Goal: Task Accomplishment & Management: Manage account settings

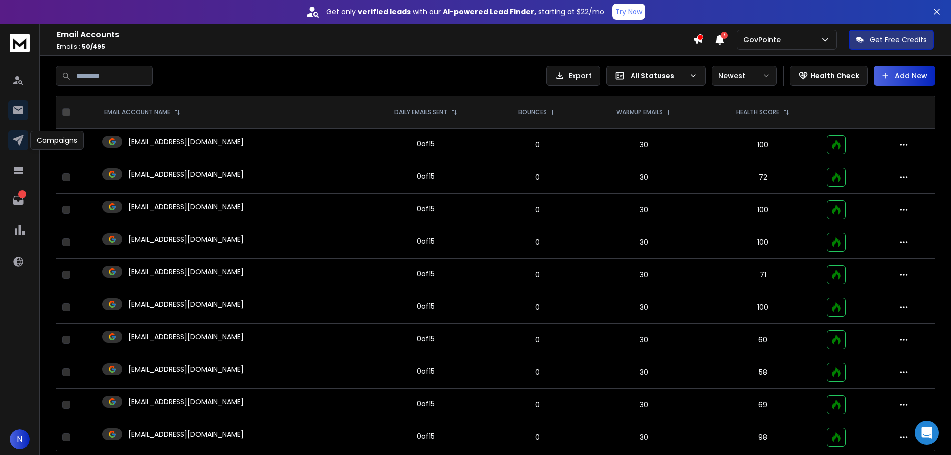
click at [20, 142] on icon at bounding box center [18, 140] width 10 height 10
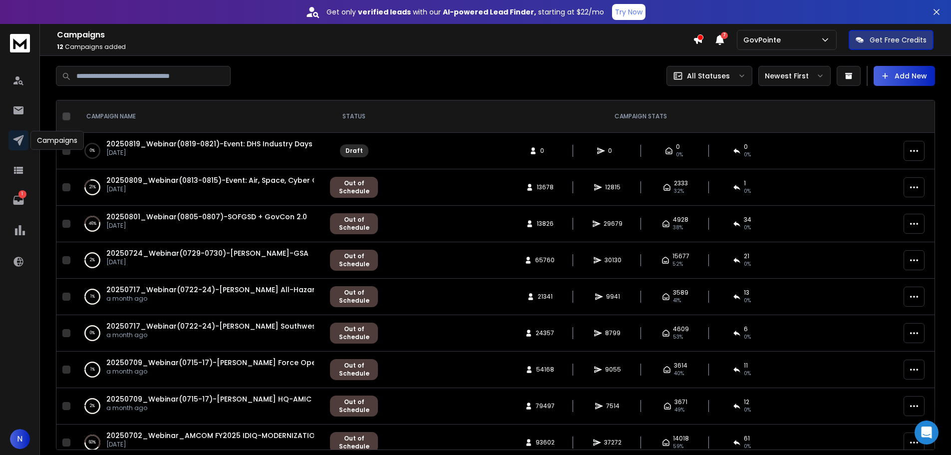
click at [204, 145] on span "20250819_Webinar(0819-0821)-Event: DHS Industry Days" at bounding box center [209, 144] width 206 height 10
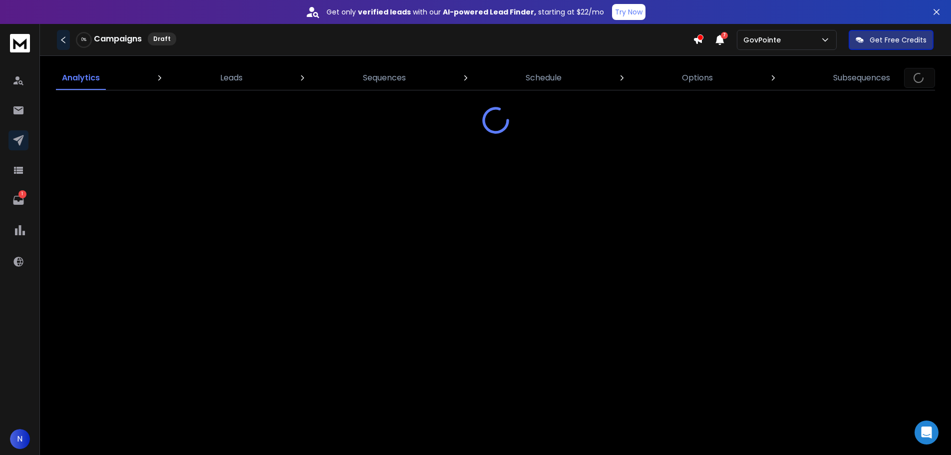
click at [66, 44] on icon at bounding box center [63, 39] width 9 height 9
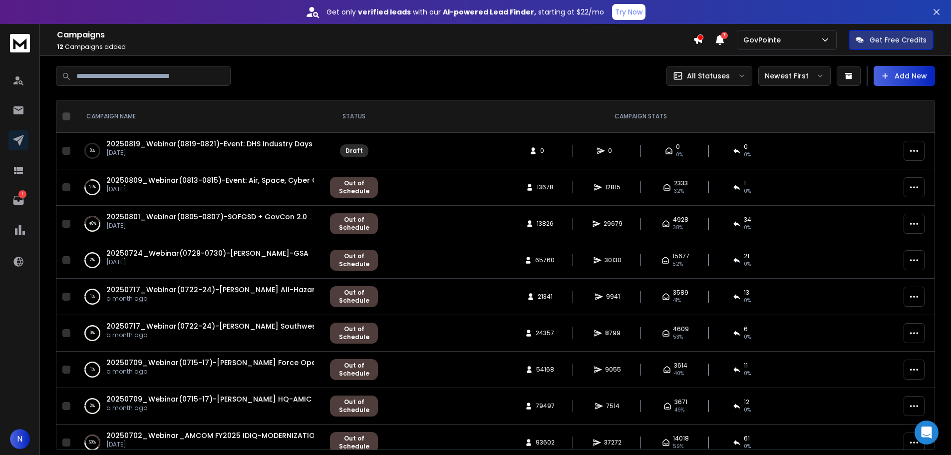
click at [910, 151] on icon "button" at bounding box center [914, 151] width 8 height 2
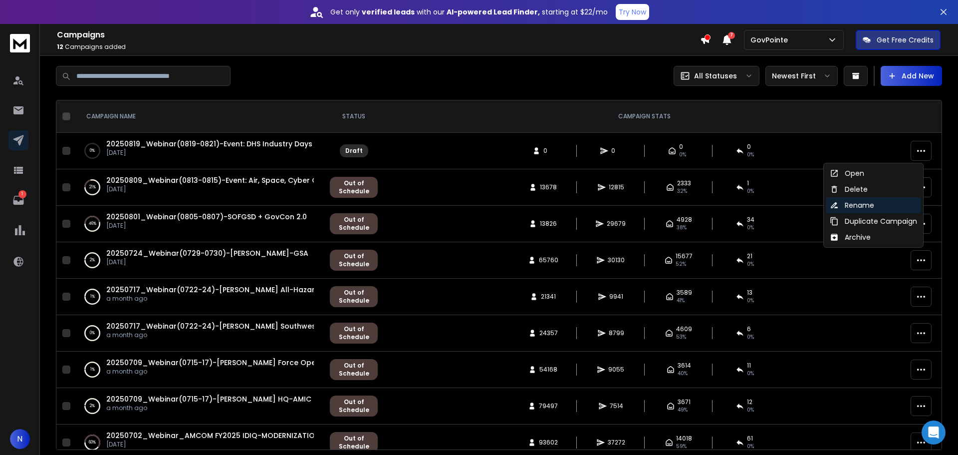
click at [865, 207] on div "Rename" at bounding box center [852, 205] width 44 height 10
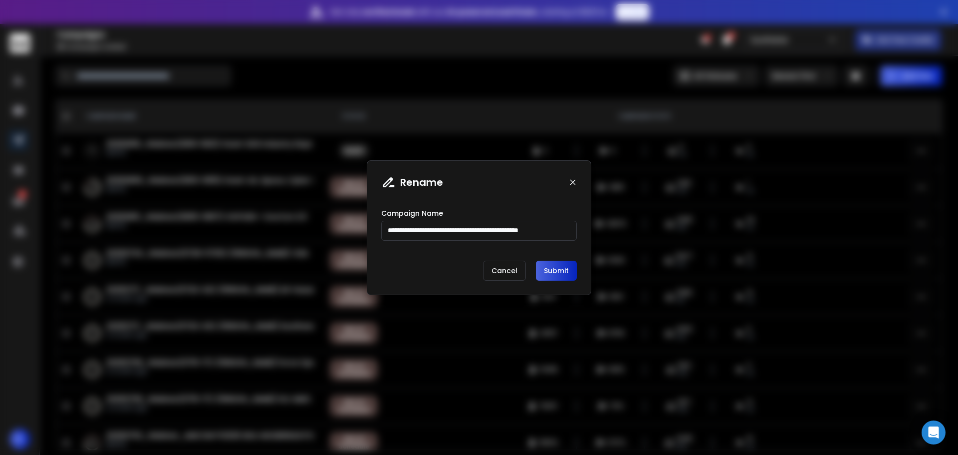
scroll to position [0, 14]
drag, startPoint x: 523, startPoint y: 230, endPoint x: 568, endPoint y: 230, distance: 44.9
click at [568, 230] on input "**********" at bounding box center [479, 231] width 196 height 20
click at [573, 231] on input "**********" at bounding box center [479, 231] width 196 height 20
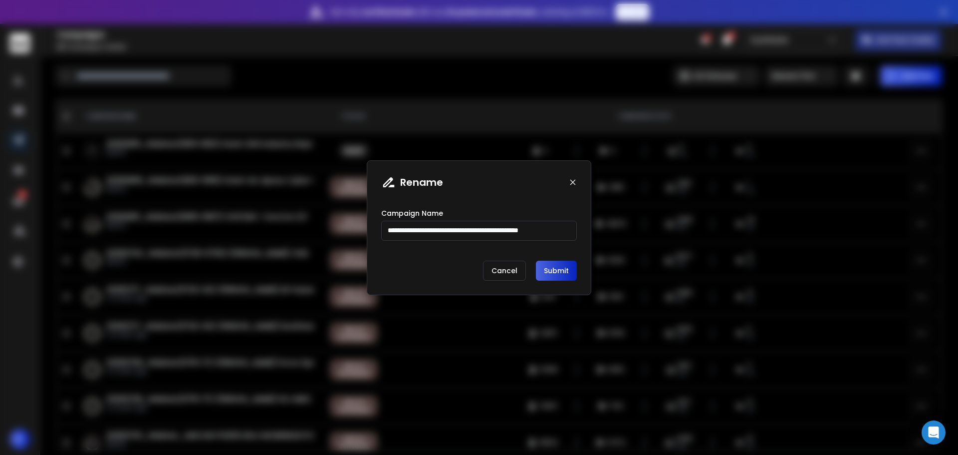
paste input "text"
click at [507, 230] on input "**********" at bounding box center [479, 231] width 196 height 20
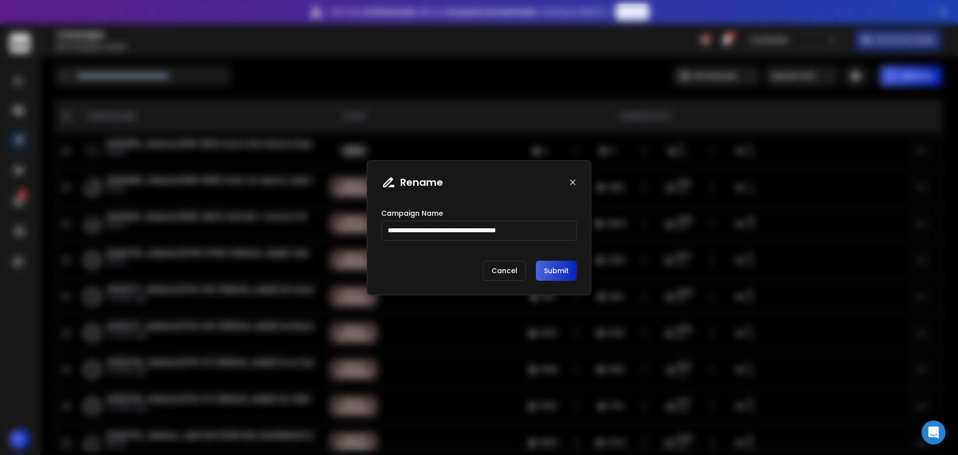
click at [533, 233] on input "**********" at bounding box center [479, 231] width 196 height 20
type input "**********"
click at [551, 265] on button "Submit" at bounding box center [556, 271] width 41 height 20
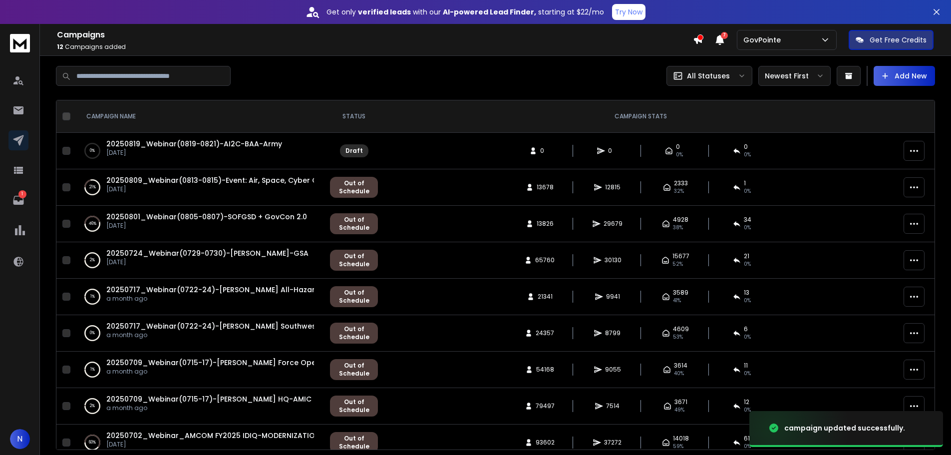
click at [249, 149] on p "[DATE]" at bounding box center [194, 153] width 176 height 8
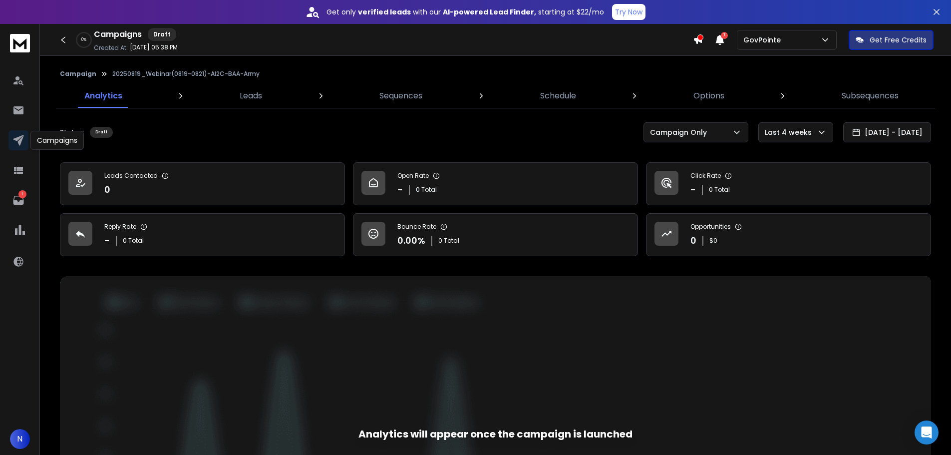
click at [19, 140] on icon at bounding box center [18, 140] width 10 height 10
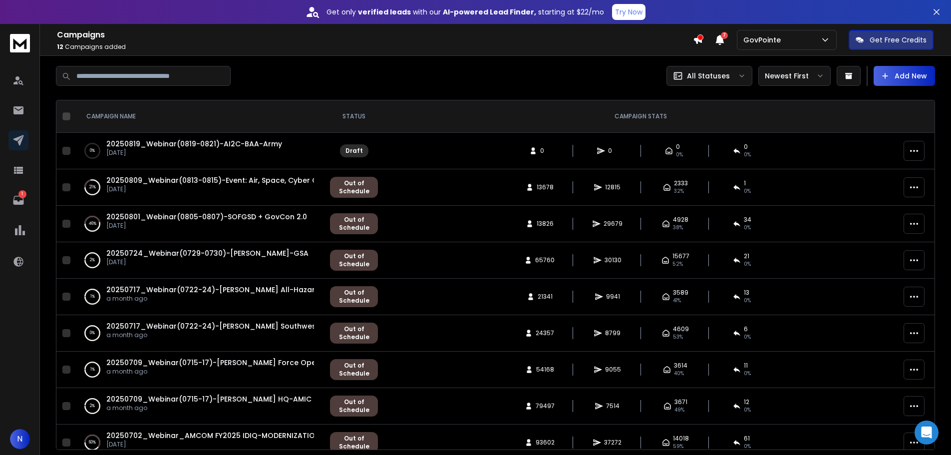
click at [235, 141] on span "20250819_Webinar(0819-0821)-AI2C-BAA-Army" at bounding box center [194, 144] width 176 height 10
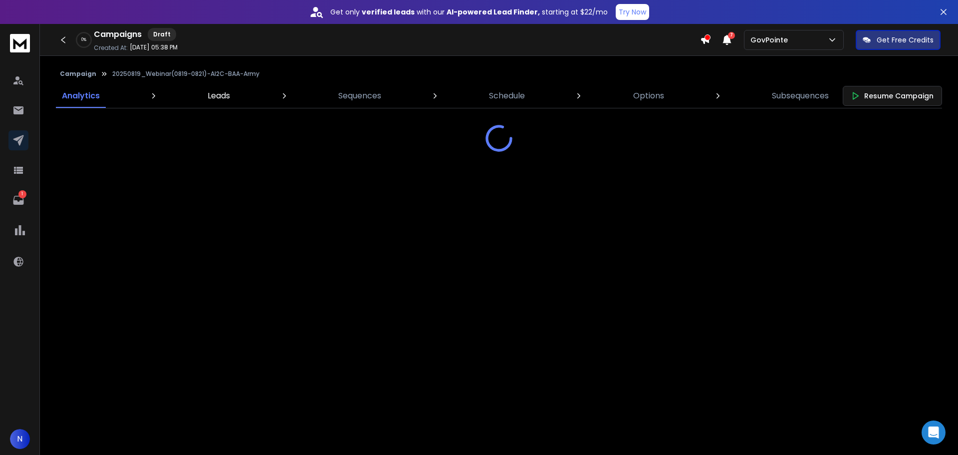
click at [229, 99] on p "Leads" at bounding box center [219, 96] width 22 height 12
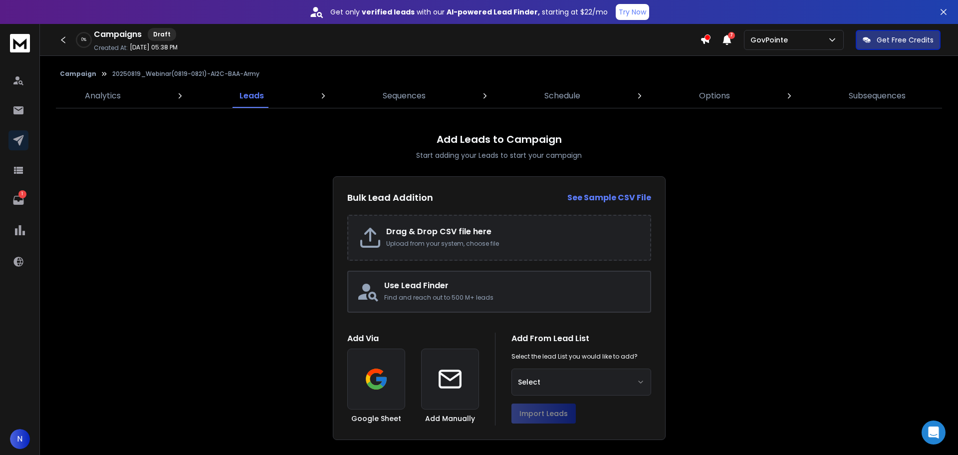
click at [404, 240] on p "Upload from your system, choose file" at bounding box center [513, 244] width 254 height 8
type input "**********"
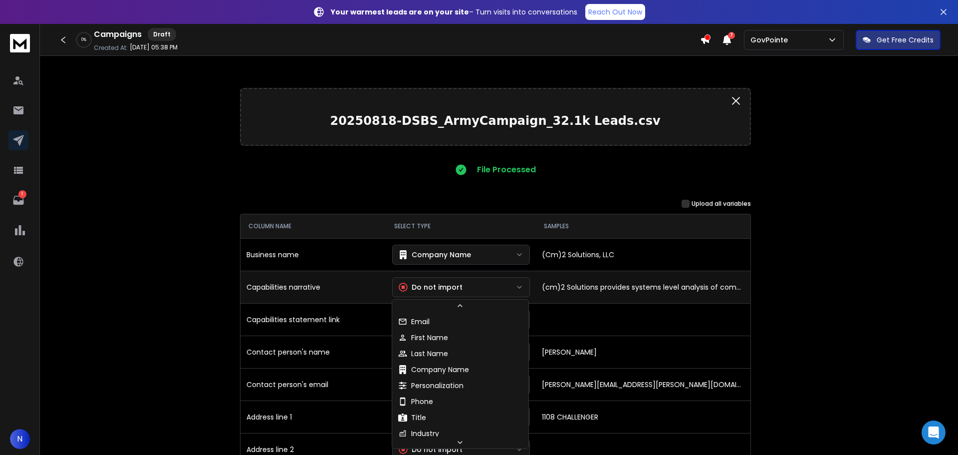
click at [505, 285] on button "Do not import" at bounding box center [461, 287] width 138 height 20
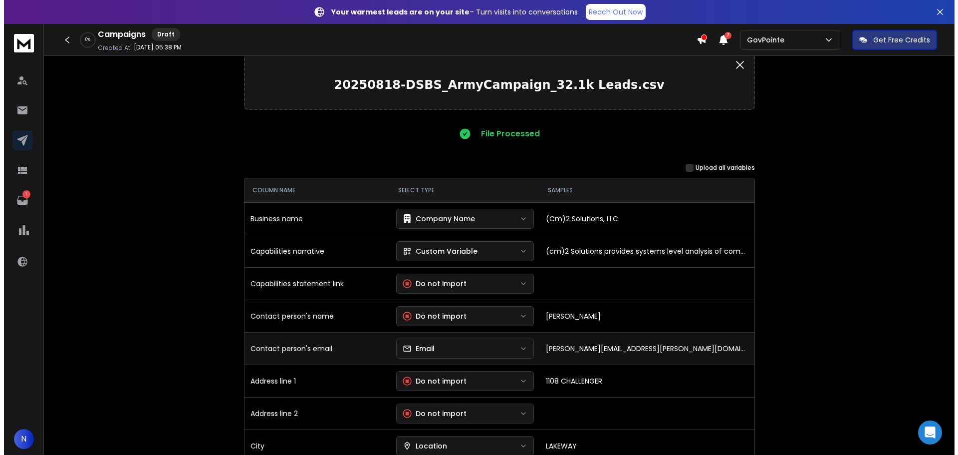
scroll to position [100, 0]
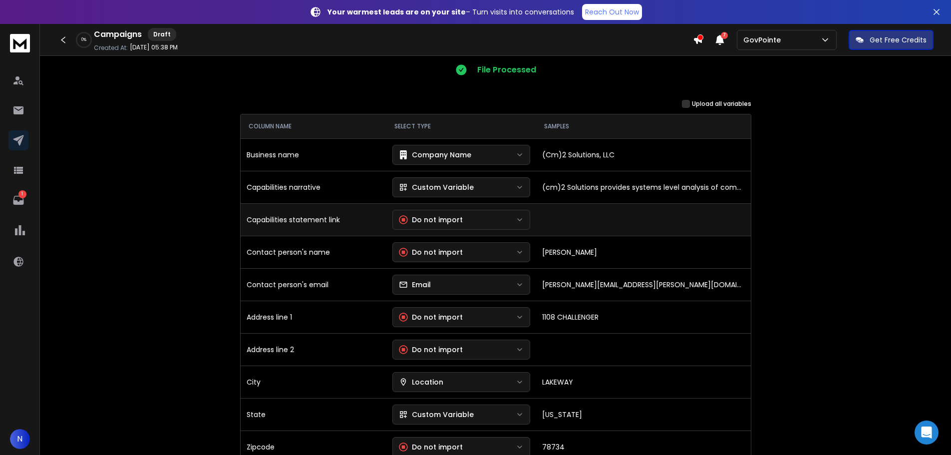
click at [500, 219] on button "Do not import" at bounding box center [461, 220] width 138 height 20
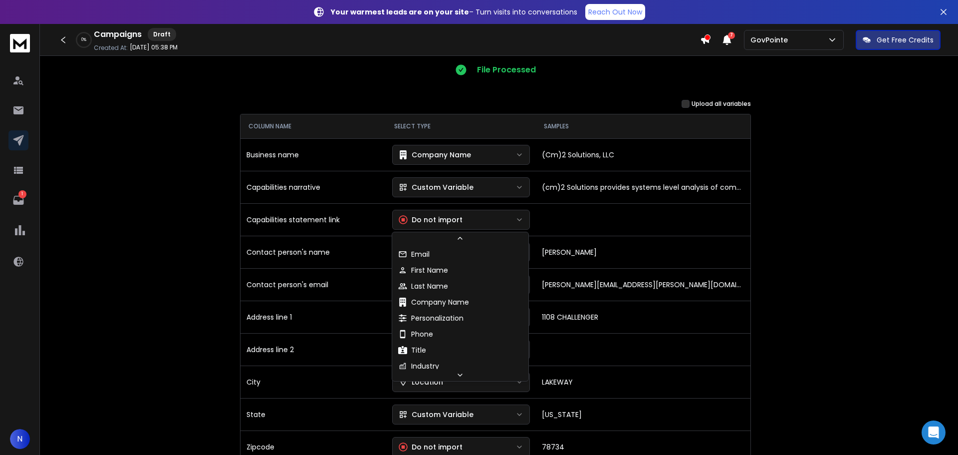
scroll to position [101, 0]
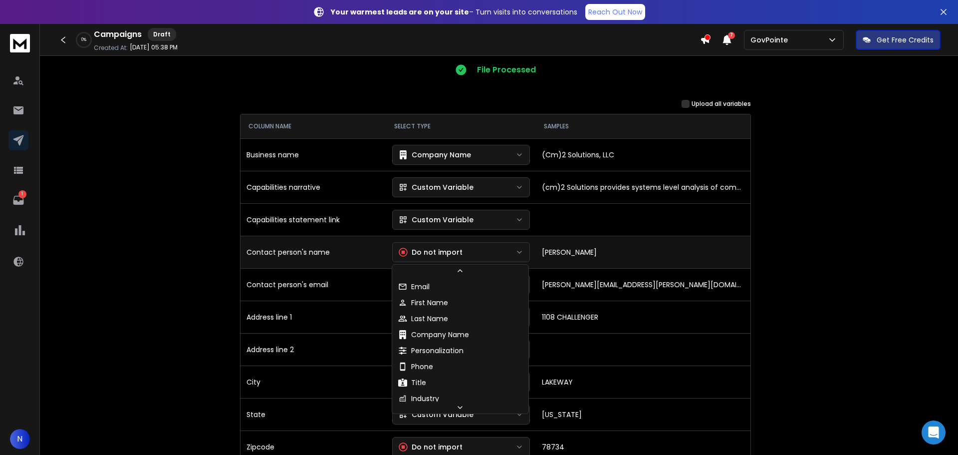
click at [462, 251] on button "Do not import" at bounding box center [461, 252] width 138 height 20
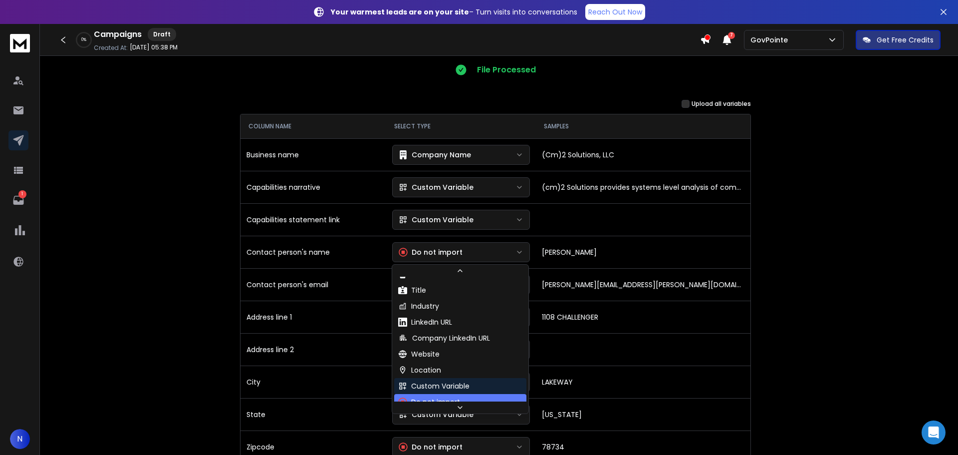
scroll to position [91, 0]
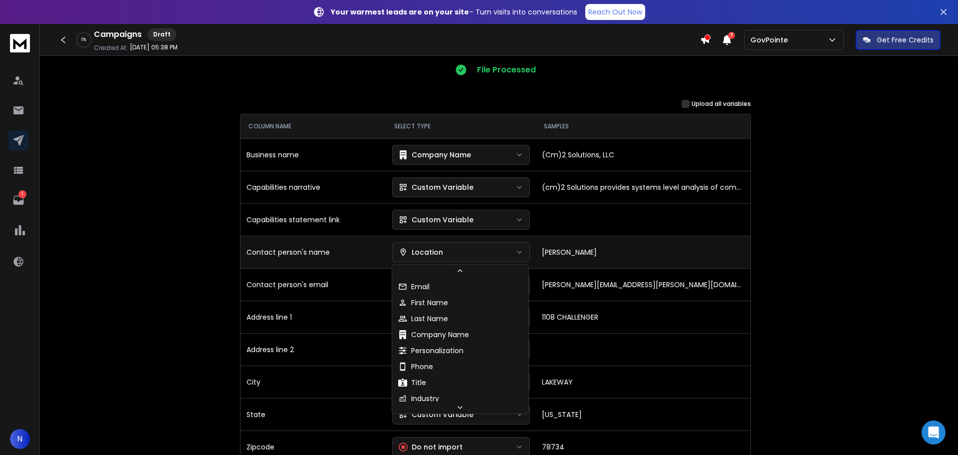
click at [474, 254] on button "Location" at bounding box center [461, 252] width 138 height 20
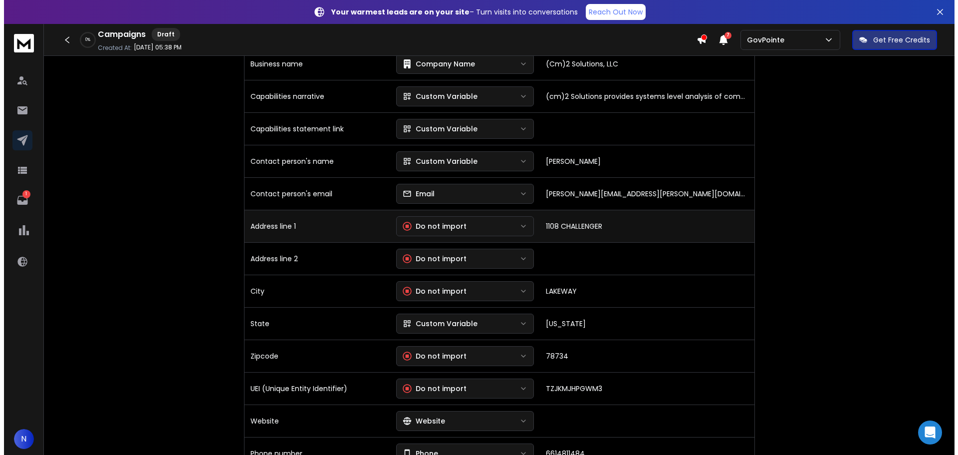
scroll to position [200, 0]
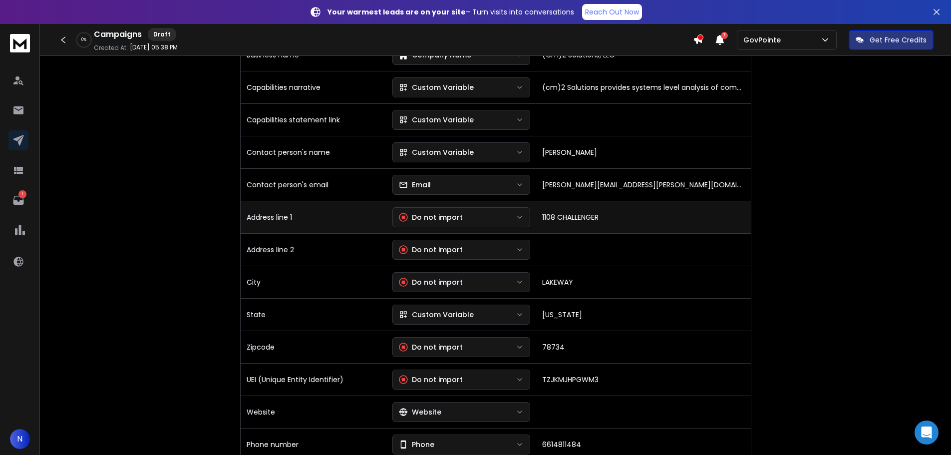
click at [471, 217] on button "Do not import" at bounding box center [461, 217] width 138 height 20
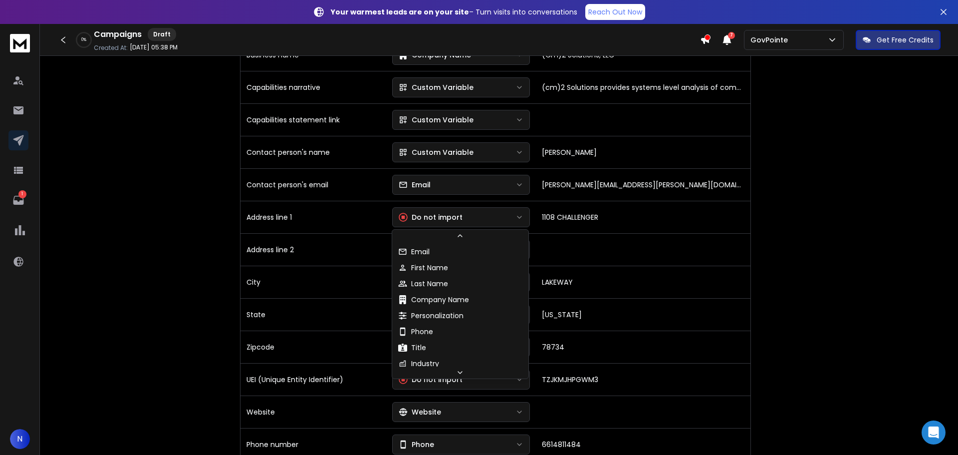
scroll to position [101, 0]
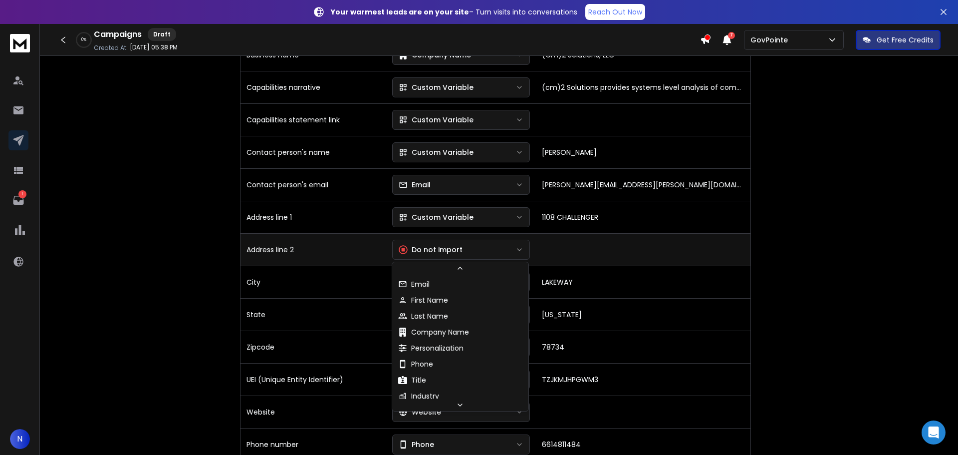
click at [468, 259] on button "Do not import" at bounding box center [461, 250] width 138 height 20
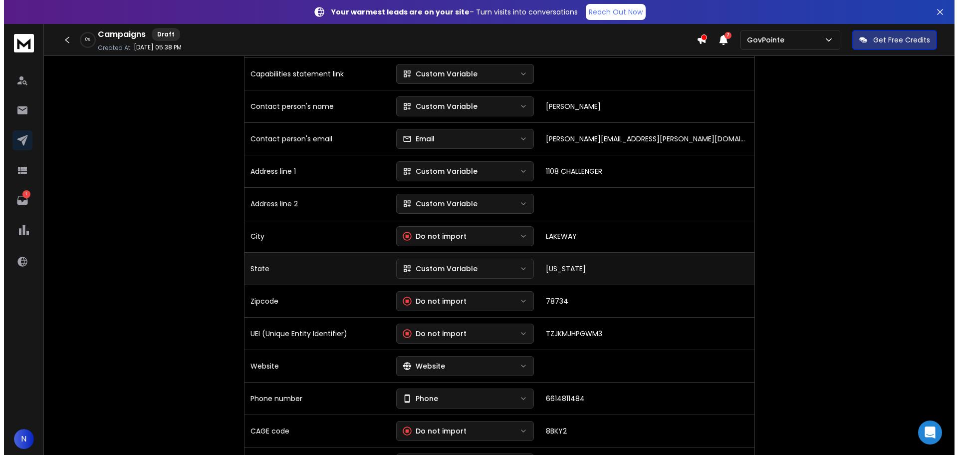
scroll to position [250, 0]
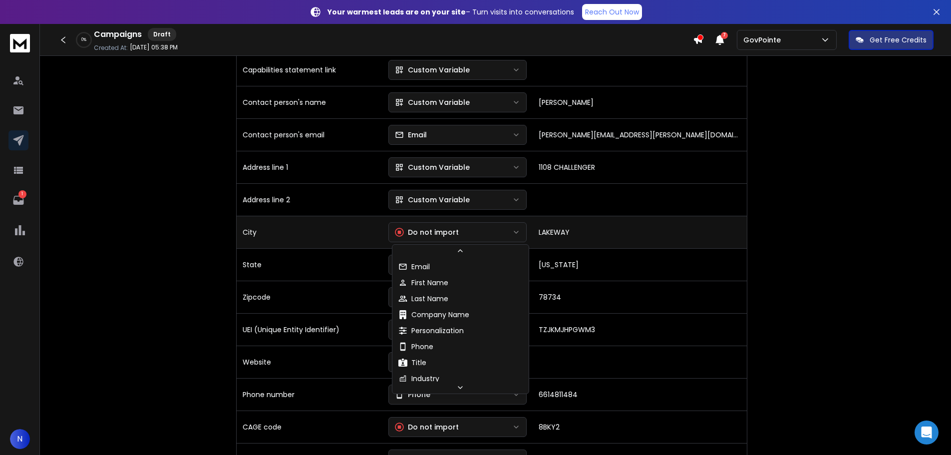
click at [497, 237] on button "Do not import" at bounding box center [457, 232] width 138 height 20
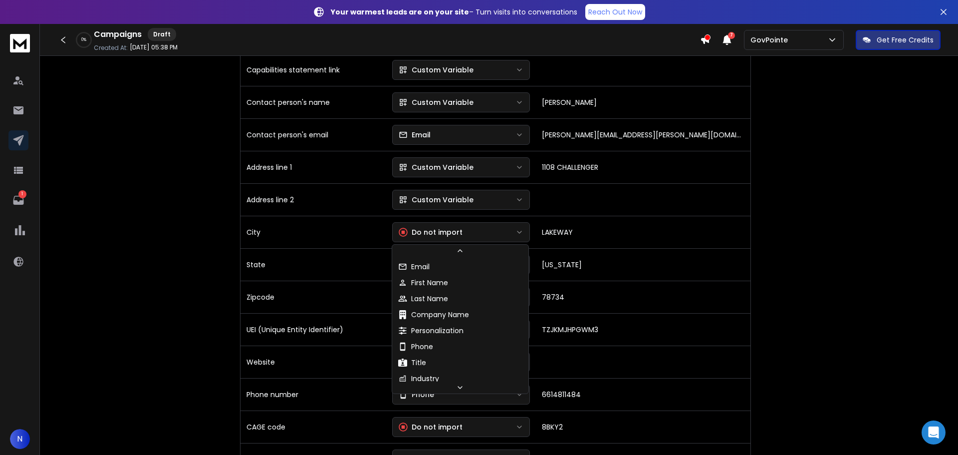
scroll to position [101, 0]
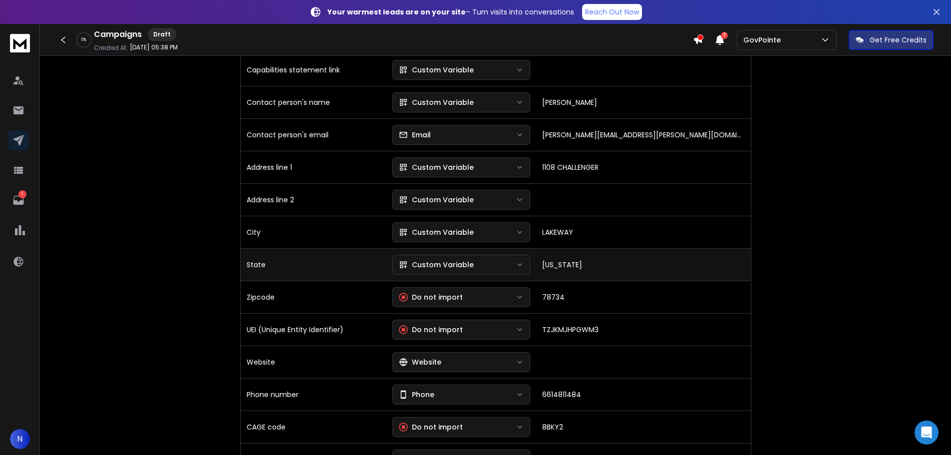
click at [471, 269] on button "Custom Variable" at bounding box center [461, 265] width 138 height 20
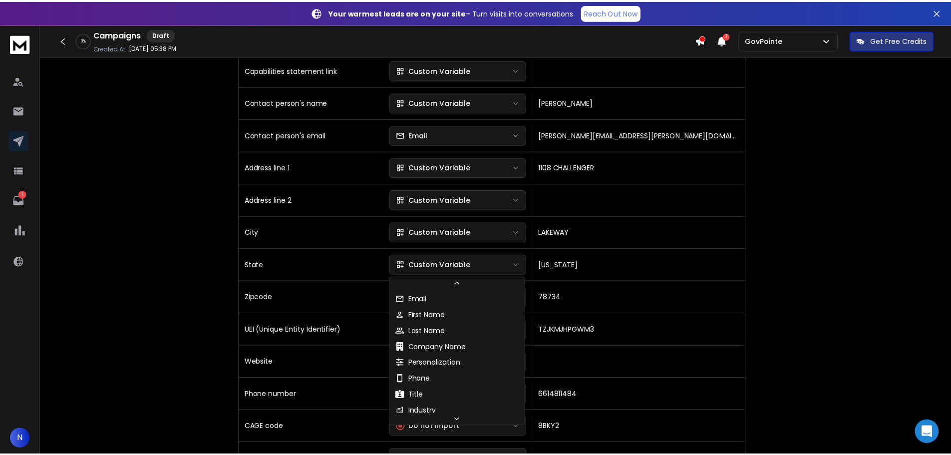
scroll to position [85, 0]
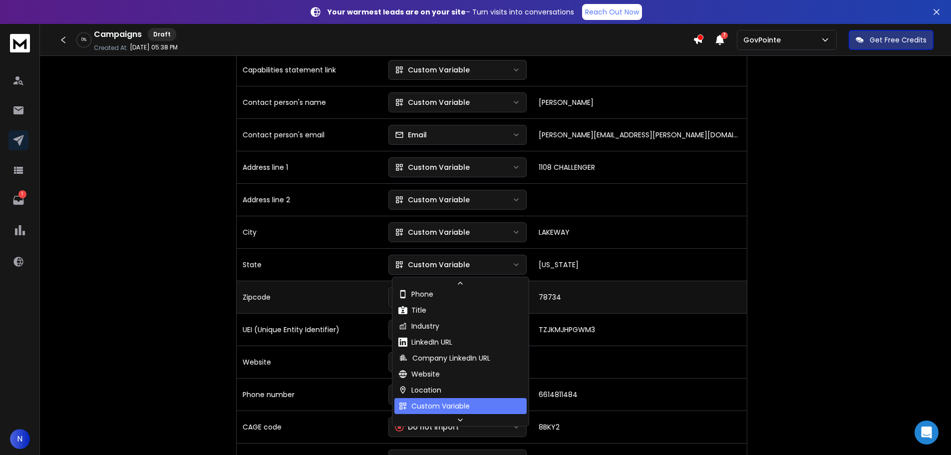
click at [610, 297] on td "78734" at bounding box center [640, 297] width 214 height 32
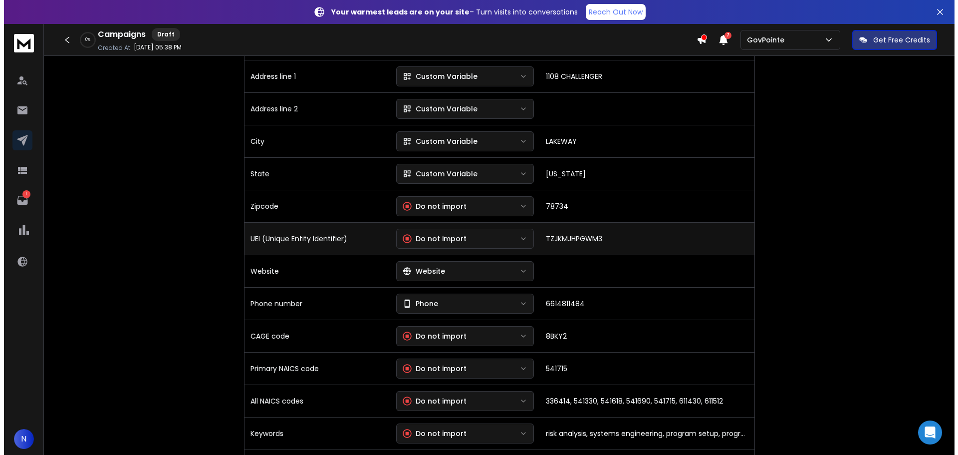
scroll to position [349, 0]
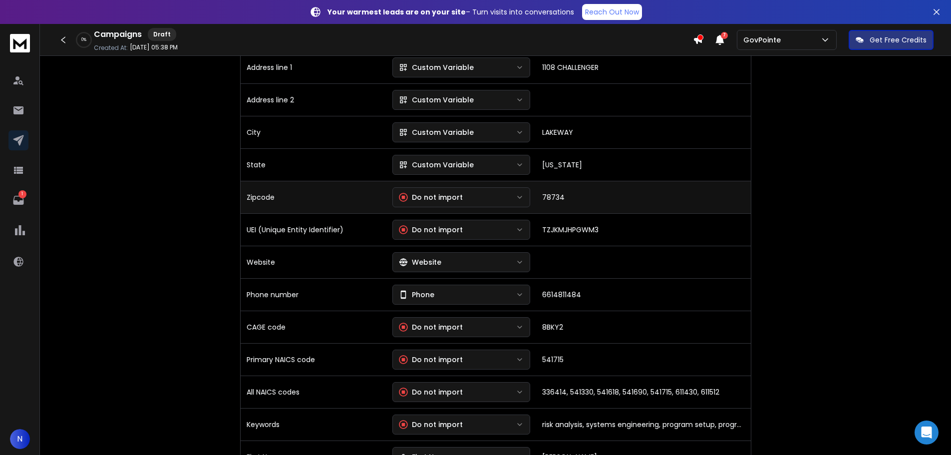
click at [499, 196] on button "Do not import" at bounding box center [461, 197] width 138 height 20
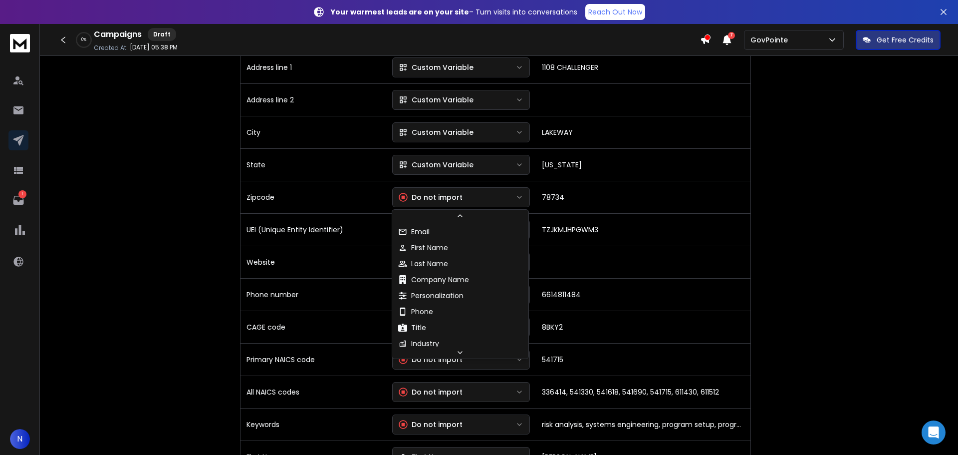
scroll to position [101, 0]
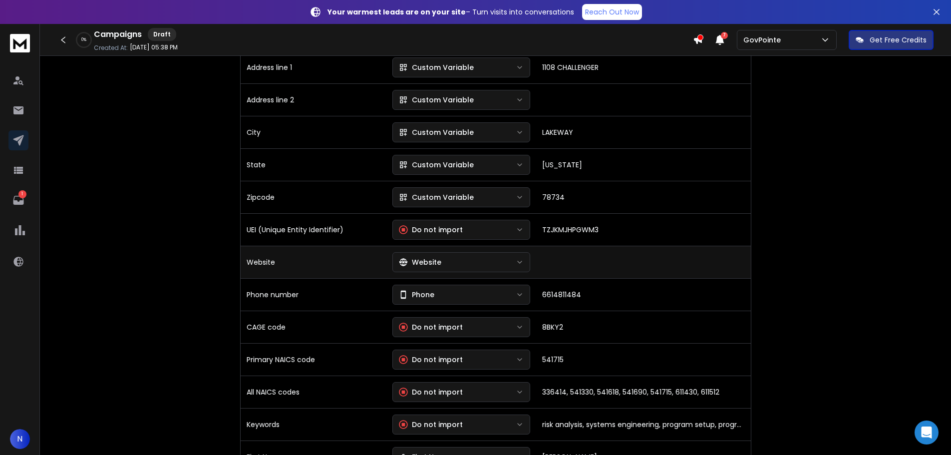
click at [484, 261] on button "Website" at bounding box center [461, 262] width 138 height 20
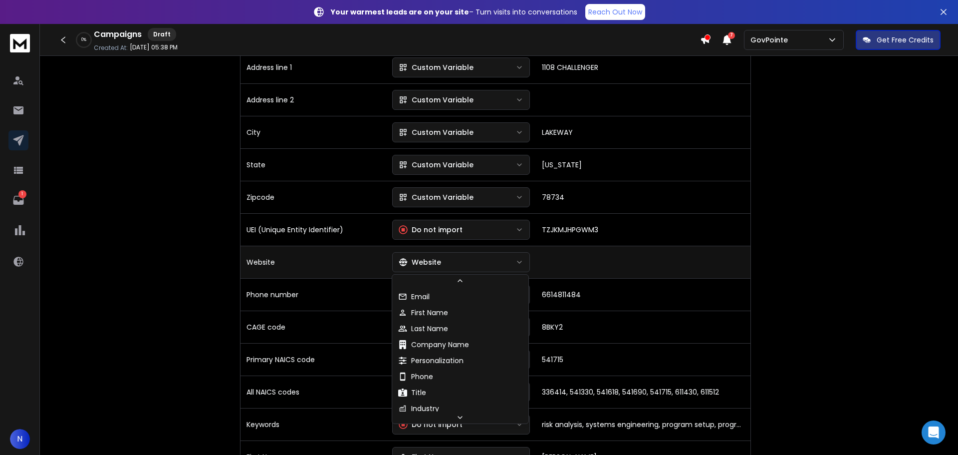
scroll to position [53, 0]
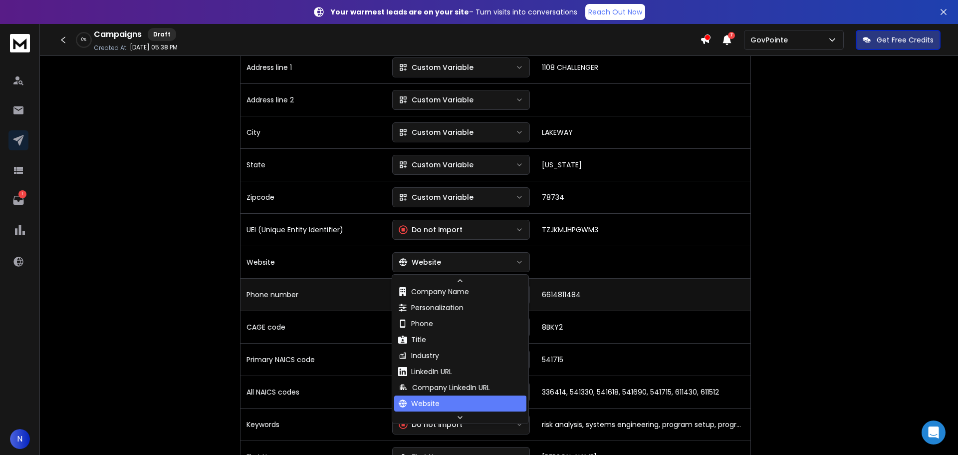
click at [606, 283] on td "6614811484" at bounding box center [643, 294] width 214 height 32
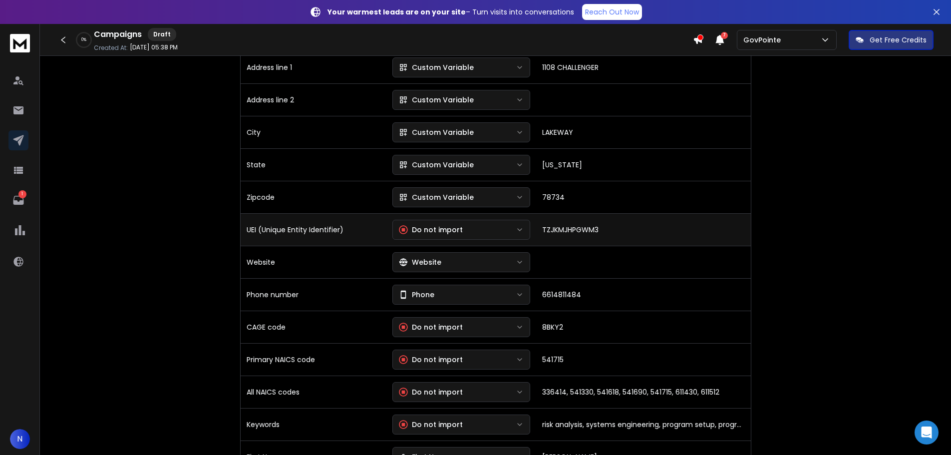
click at [476, 227] on button "Do not import" at bounding box center [461, 230] width 138 height 20
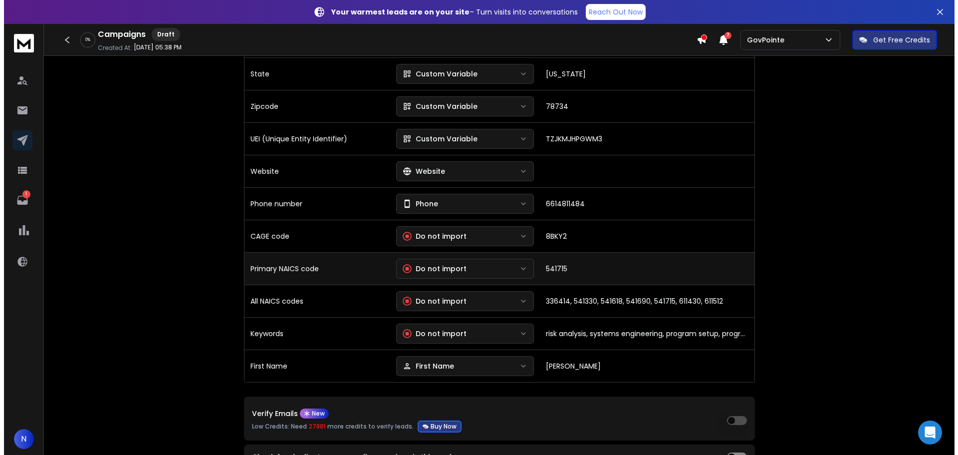
scroll to position [449, 0]
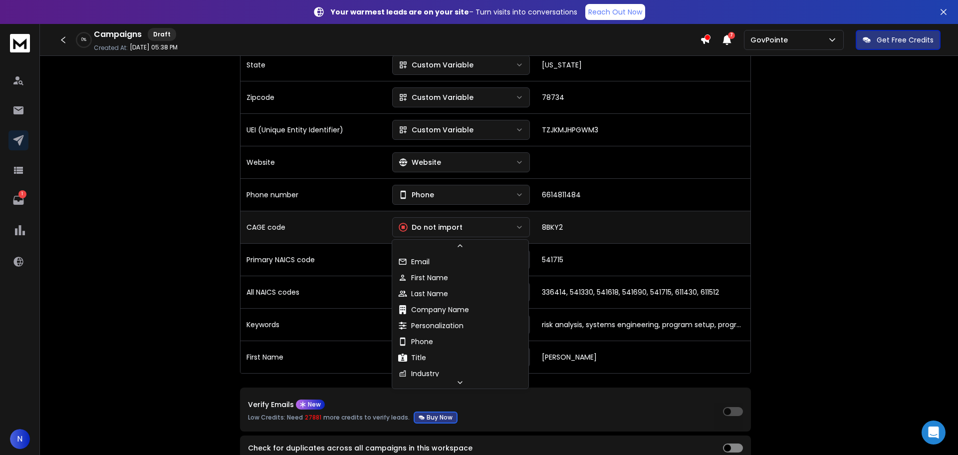
click at [484, 229] on button "Do not import" at bounding box center [461, 227] width 138 height 20
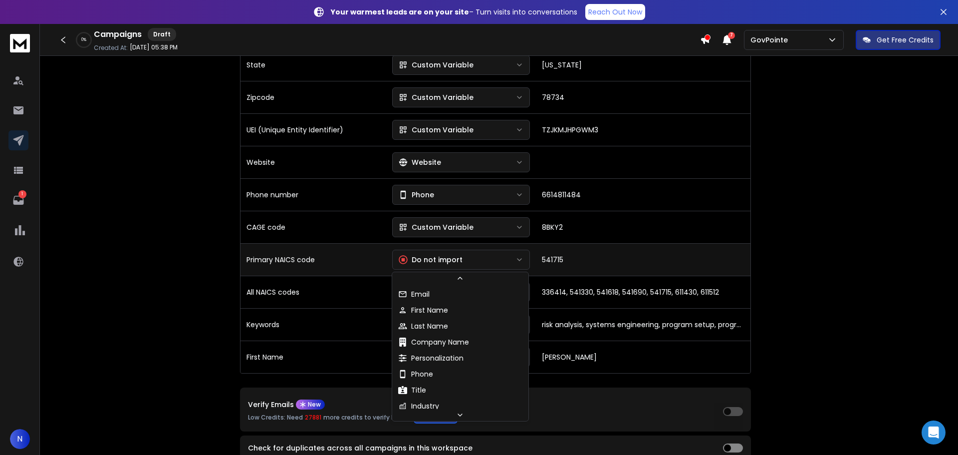
click at [503, 253] on button "Do not import" at bounding box center [461, 260] width 138 height 20
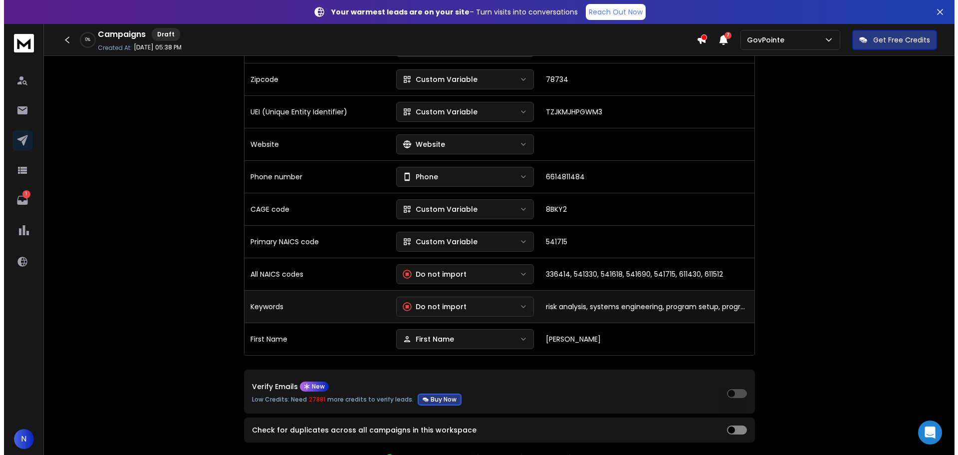
scroll to position [499, 0]
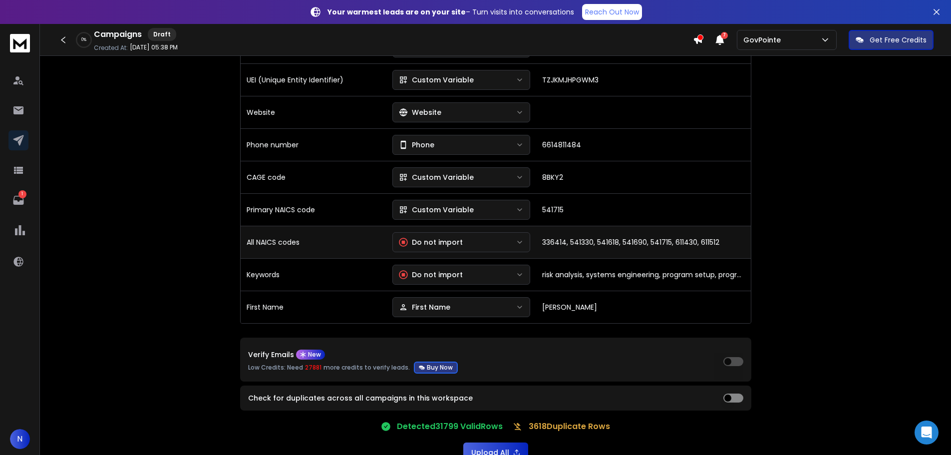
click at [503, 241] on button "Do not import" at bounding box center [461, 242] width 138 height 20
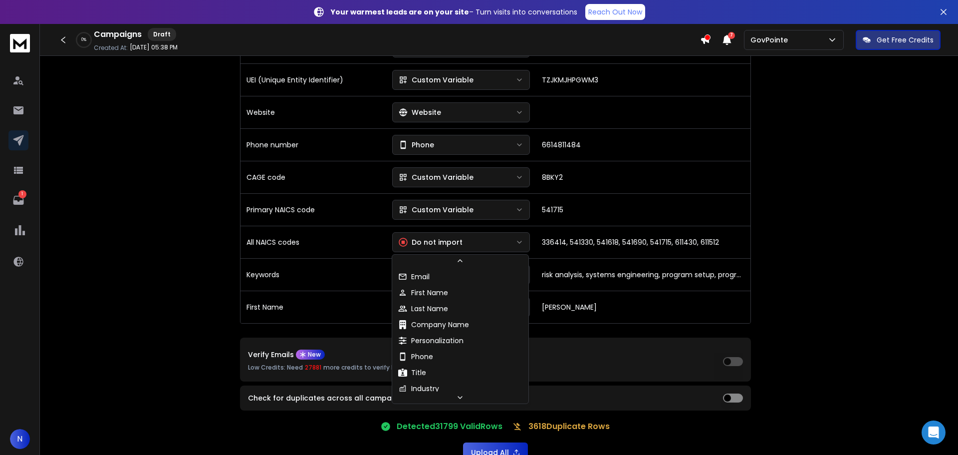
scroll to position [101, 0]
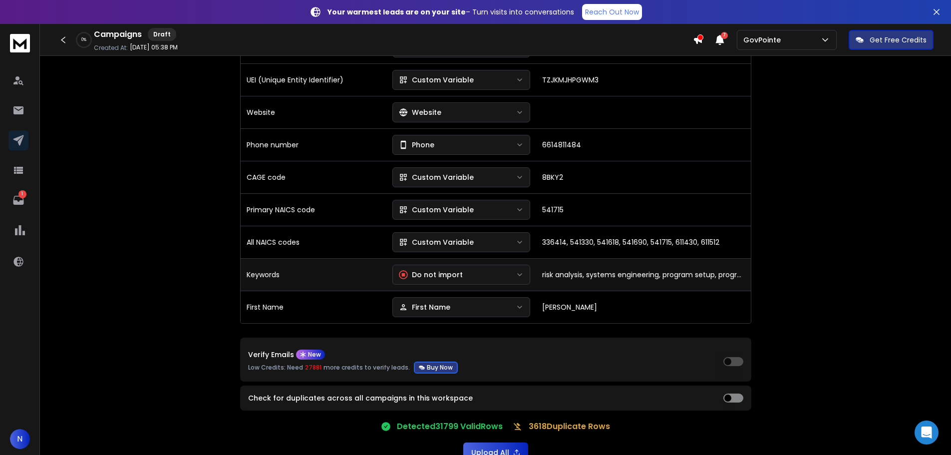
click at [487, 275] on button "Do not import" at bounding box center [461, 275] width 138 height 20
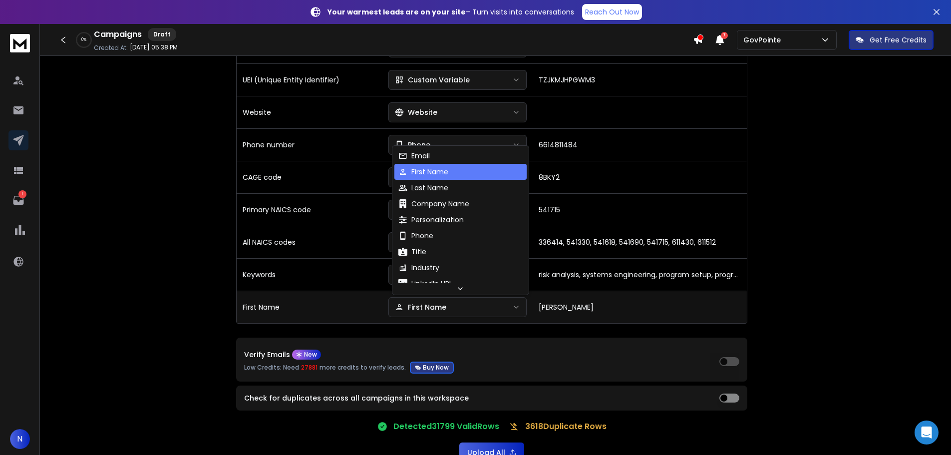
click at [495, 308] on button "First Name" at bounding box center [457, 307] width 138 height 20
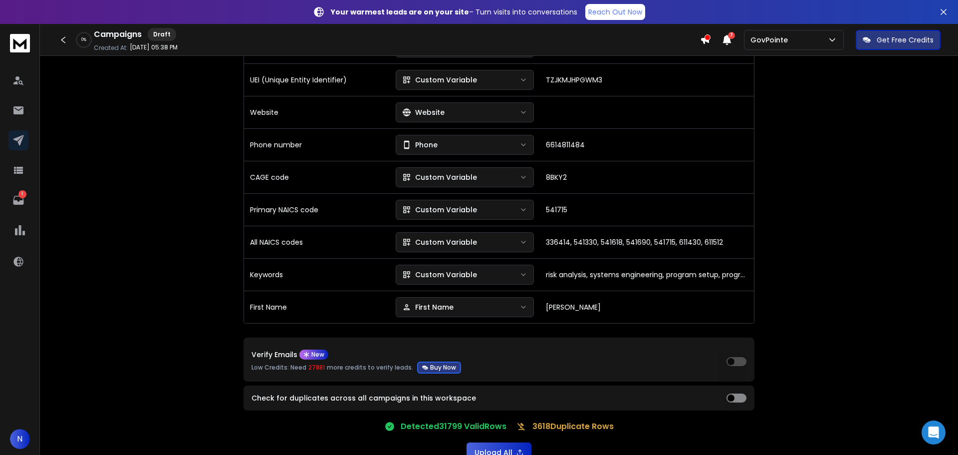
click at [636, 323] on div "COLUMN NAME SELECT TYPE SAMPLES Business name Company Name (Cm)2 Solutions, LLC…" at bounding box center [499, 18] width 511 height 609
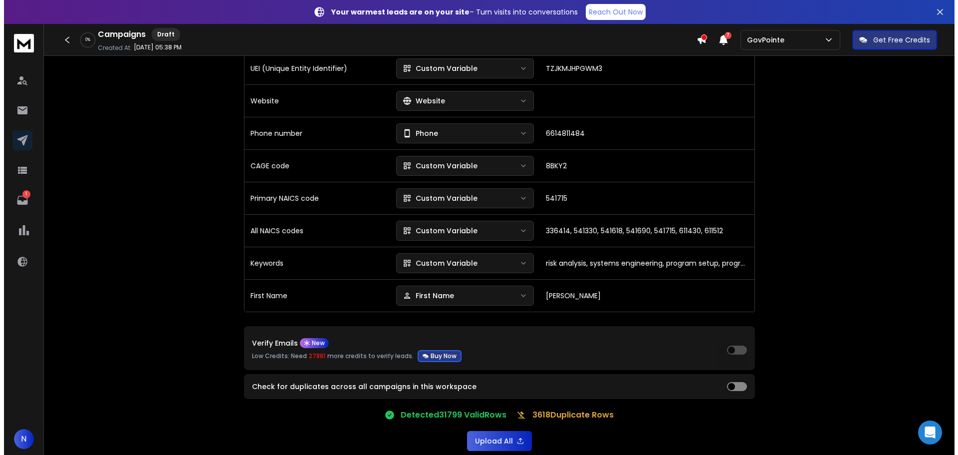
scroll to position [523, 0]
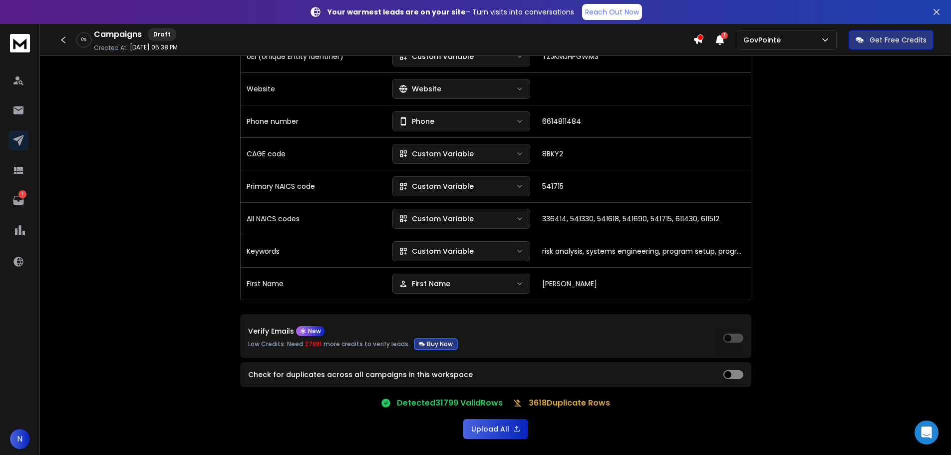
click at [501, 430] on button "Upload All" at bounding box center [495, 429] width 65 height 20
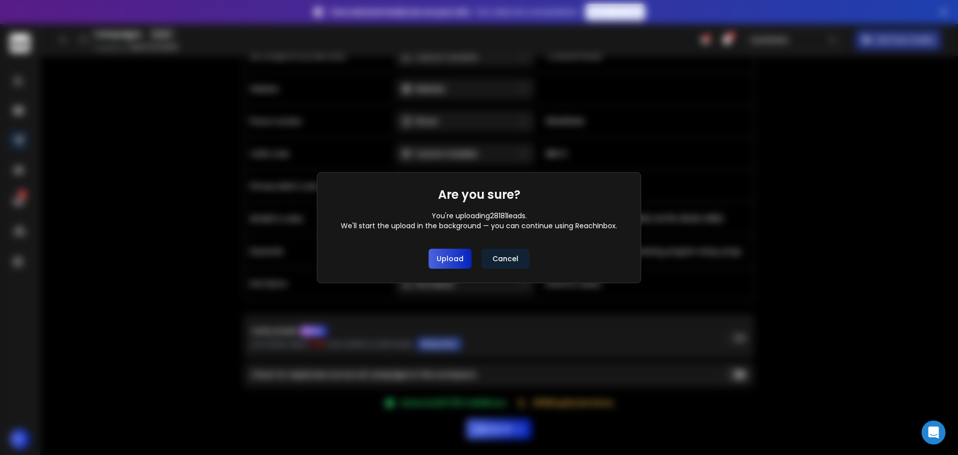
click at [445, 260] on button "Upload" at bounding box center [450, 259] width 43 height 20
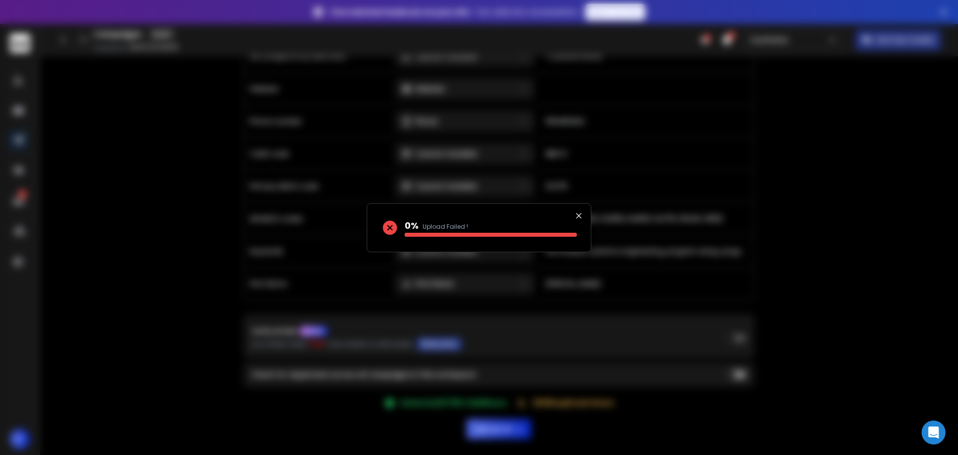
click at [578, 214] on icon at bounding box center [579, 215] width 5 height 5
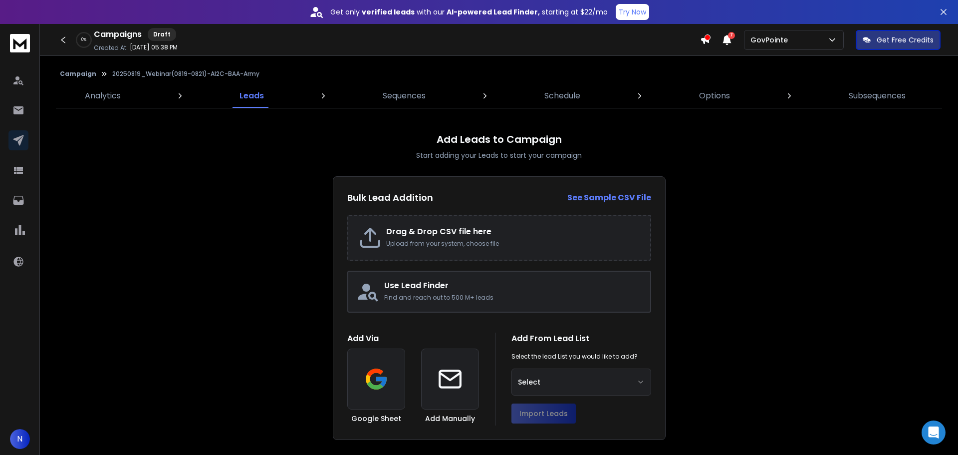
click at [133, 229] on div "Add Leads to Campaign Start adding your Leads to start your campaign Bulk Lead …" at bounding box center [499, 280] width 879 height 317
click at [378, 237] on icon at bounding box center [370, 238] width 24 height 24
type input "**********"
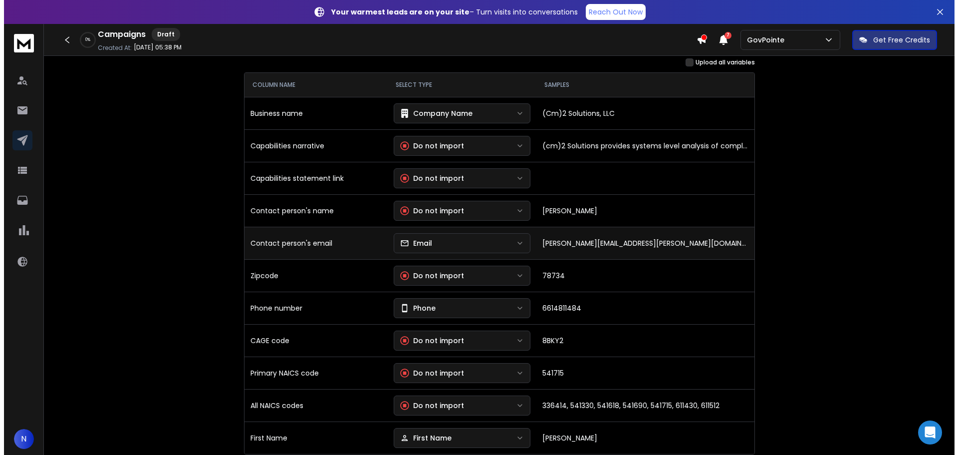
scroll to position [150, 0]
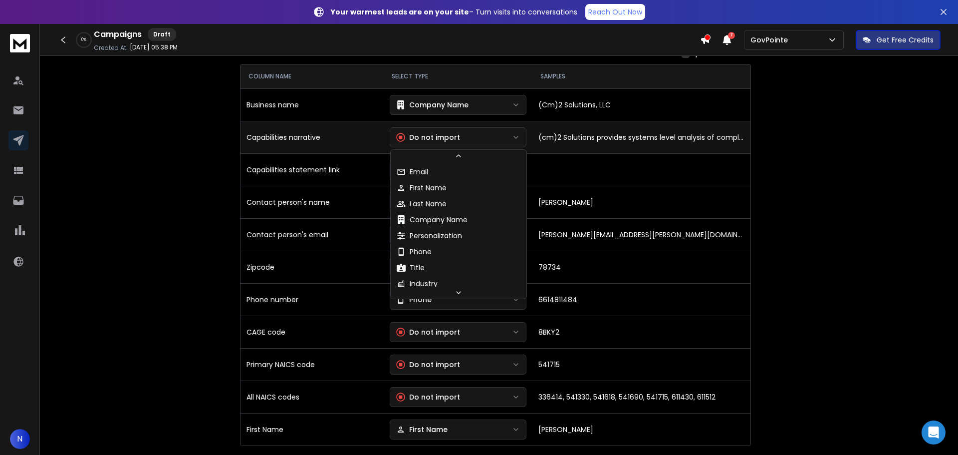
click at [499, 137] on button "Do not import" at bounding box center [458, 137] width 137 height 20
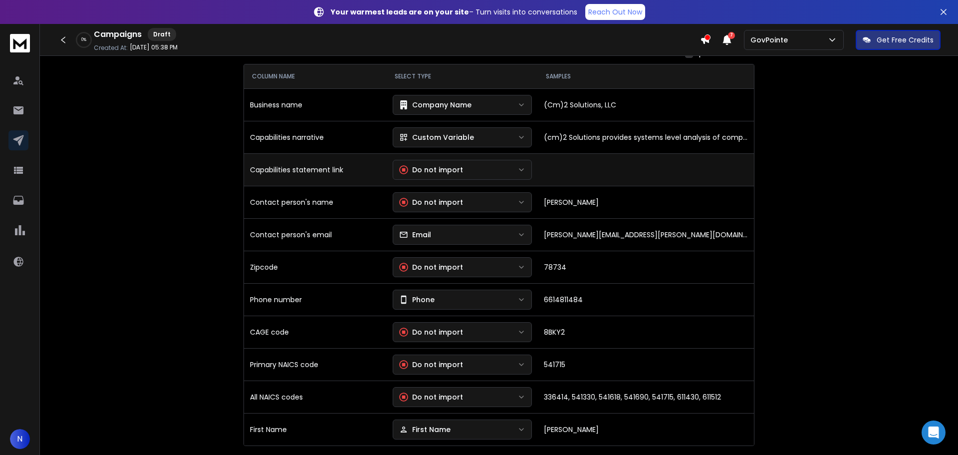
click at [498, 175] on button "Do not import" at bounding box center [462, 170] width 139 height 20
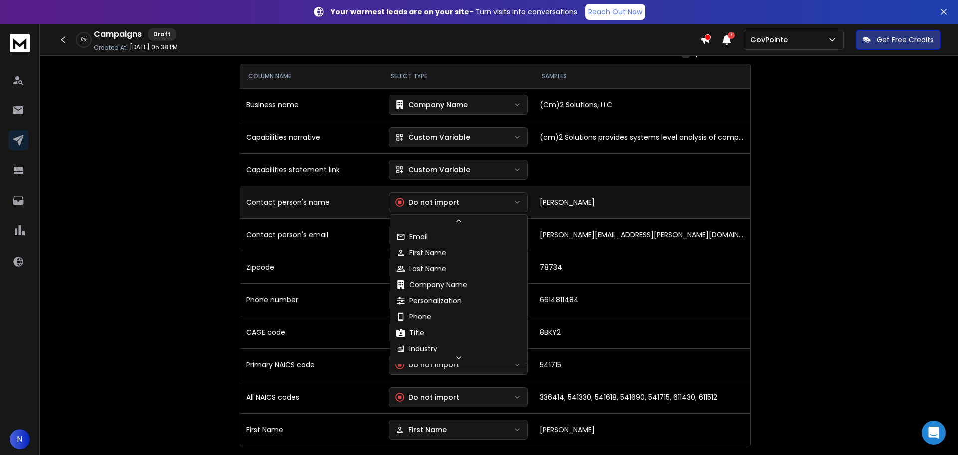
click at [485, 204] on button "Do not import" at bounding box center [458, 202] width 139 height 20
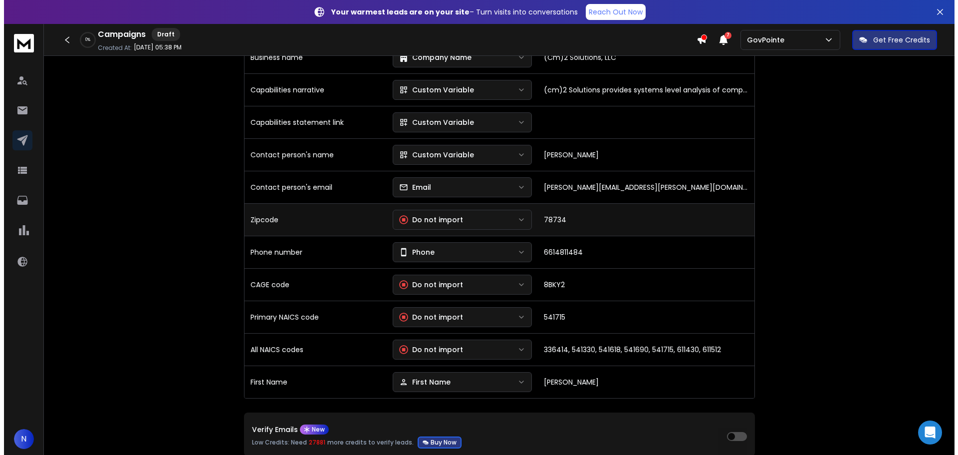
scroll to position [200, 0]
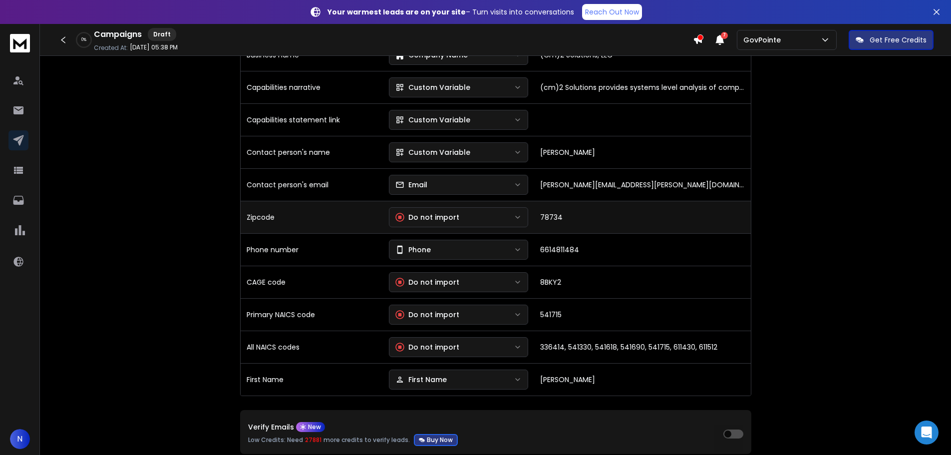
click at [511, 224] on button "Do not import" at bounding box center [458, 217] width 139 height 20
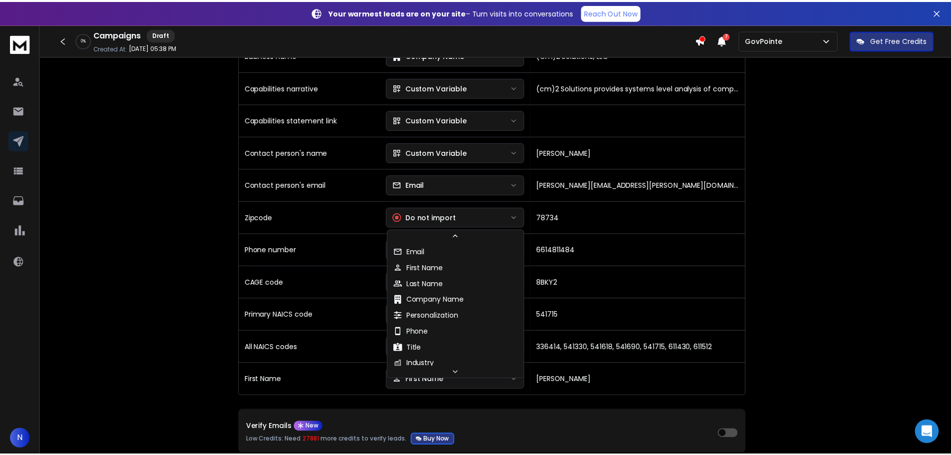
scroll to position [101, 0]
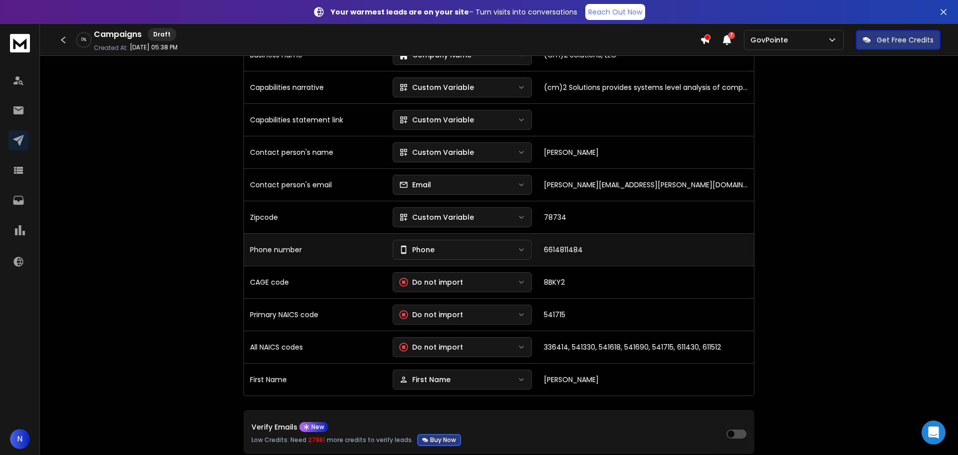
click at [497, 250] on button "Phone" at bounding box center [462, 250] width 139 height 20
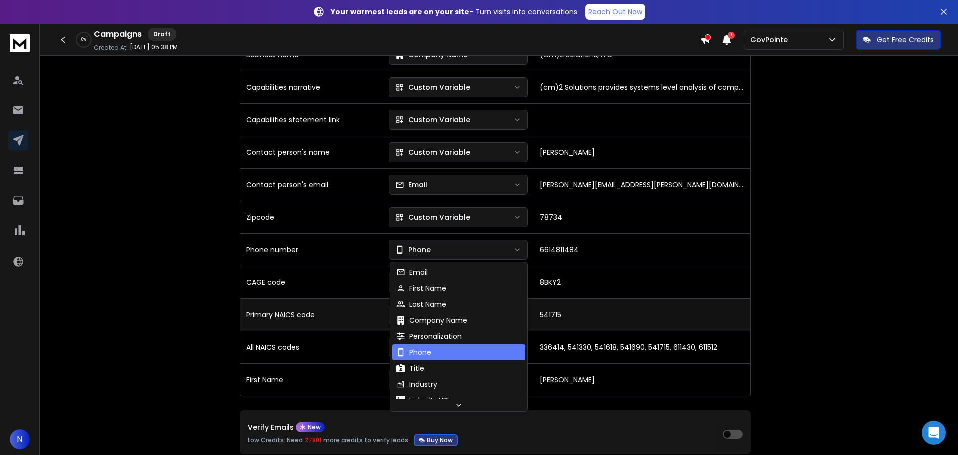
click at [609, 305] on td "541715" at bounding box center [642, 314] width 216 height 32
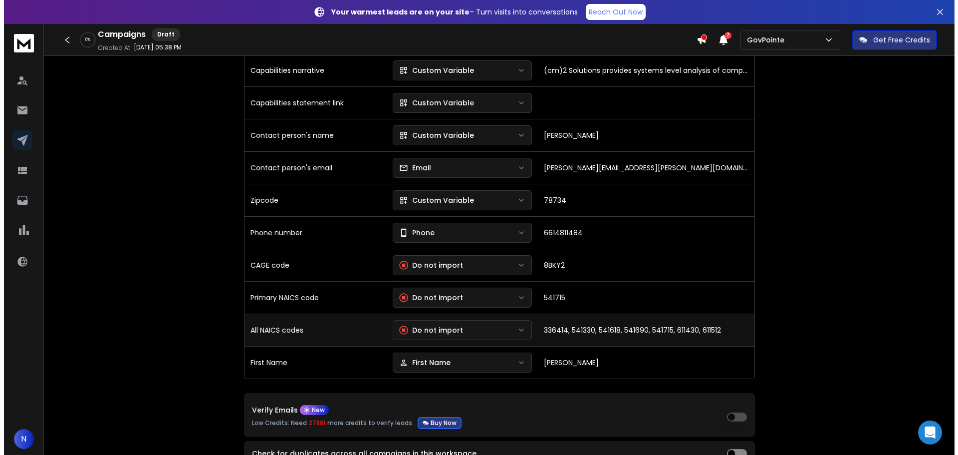
scroll to position [295, 0]
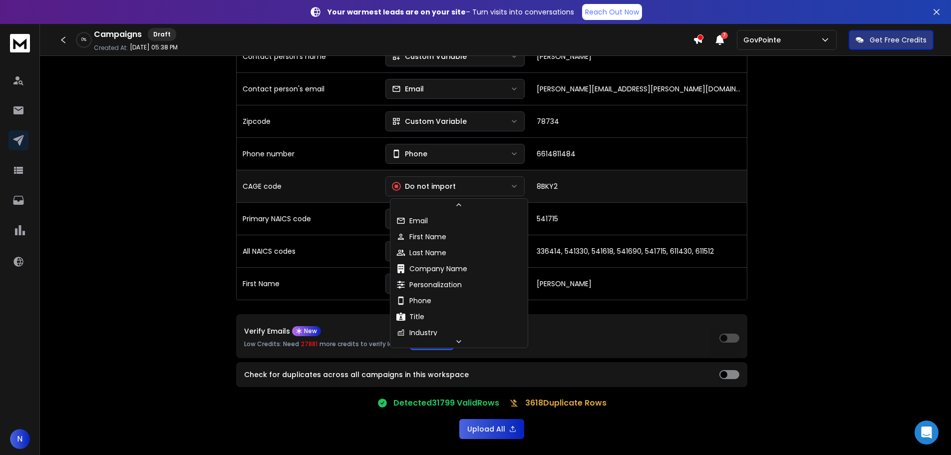
click at [501, 181] on button "Do not import" at bounding box center [454, 186] width 139 height 20
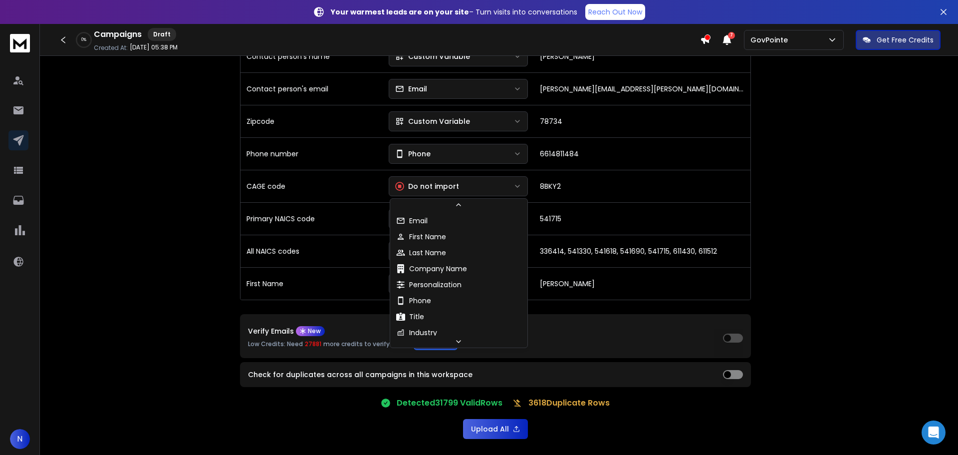
scroll to position [101, 0]
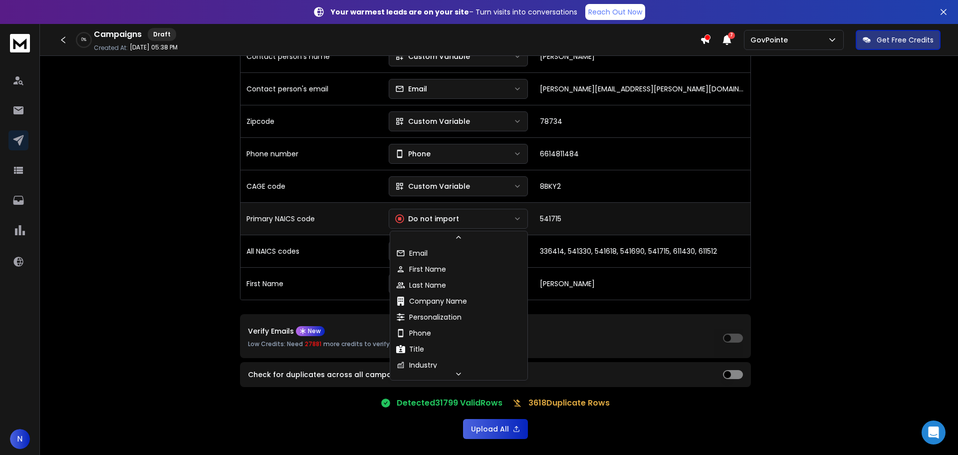
click at [480, 220] on button "Do not import" at bounding box center [458, 219] width 139 height 20
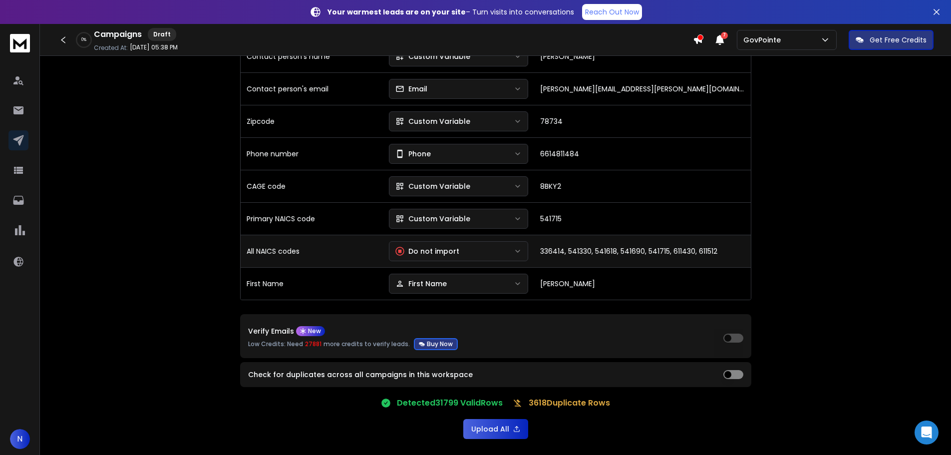
click at [476, 252] on button "Do not import" at bounding box center [458, 251] width 139 height 20
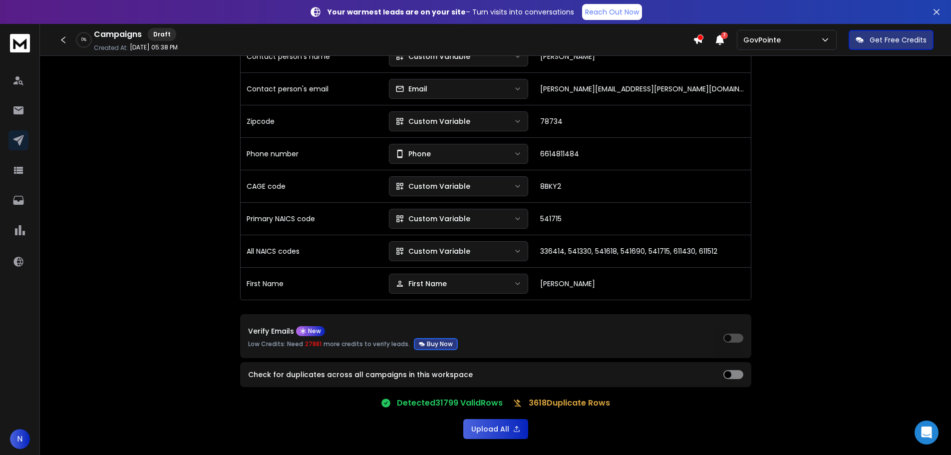
click at [498, 431] on button "Upload All" at bounding box center [495, 429] width 65 height 20
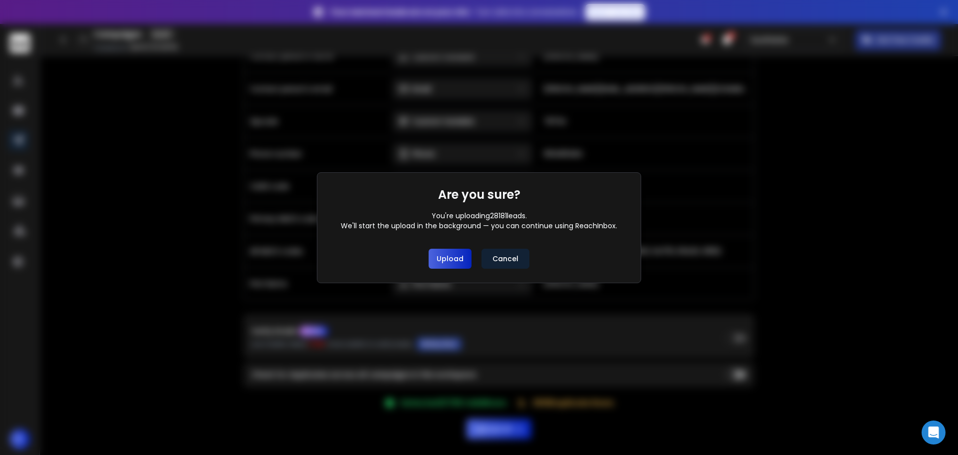
click at [442, 255] on button "Upload" at bounding box center [450, 259] width 43 height 20
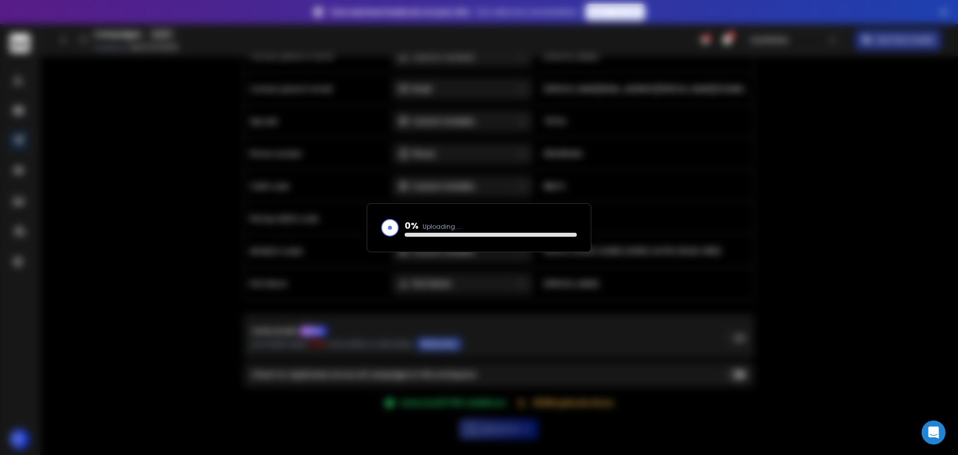
click at [890, 410] on div "0 % Uploading....." at bounding box center [479, 227] width 958 height 455
click at [579, 214] on icon at bounding box center [579, 216] width 8 height 8
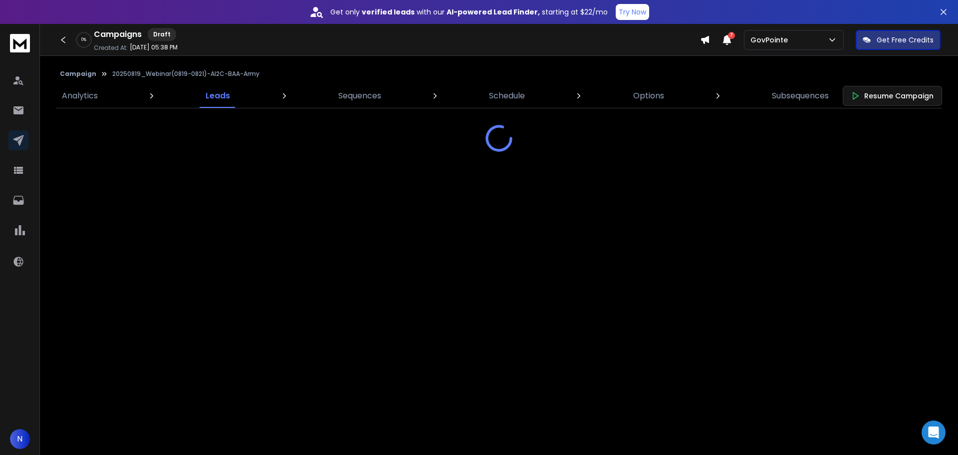
click at [578, 213] on div "Get only verified leads with our AI-powered Lead Finder, starting at $22/mo Try…" at bounding box center [479, 227] width 958 height 455
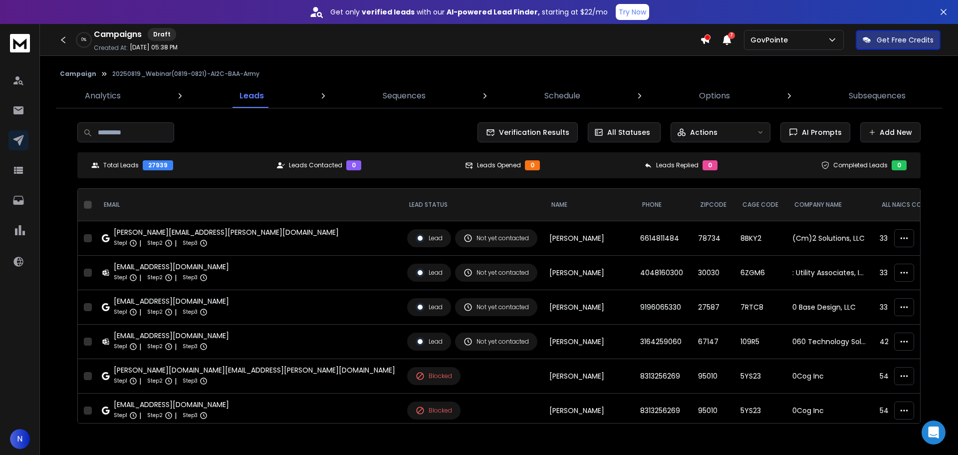
drag, startPoint x: 522, startPoint y: 65, endPoint x: 510, endPoint y: 73, distance: 14.0
click at [522, 65] on div "Campaign 20250819_Webinar(0819-0821)-AI2C-BAA-Army Analytics Leads Sequences Sc…" at bounding box center [499, 241] width 918 height 371
click at [18, 147] on link at bounding box center [18, 140] width 20 height 20
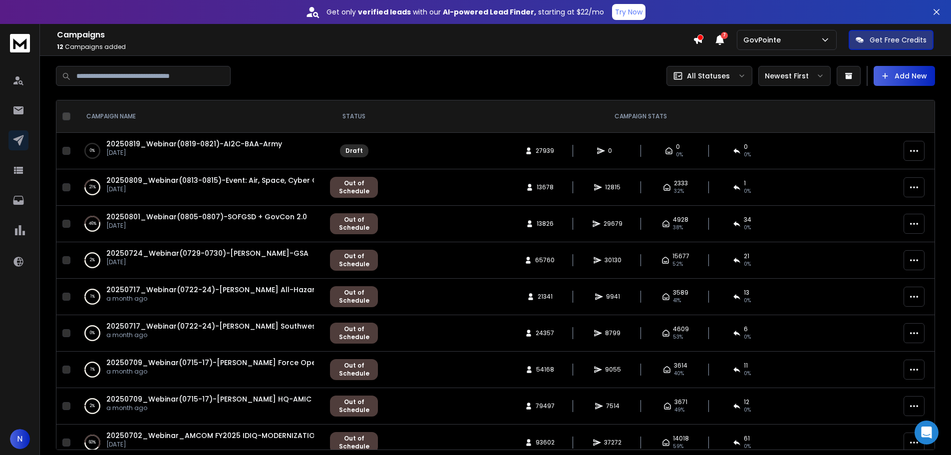
click at [214, 146] on span "20250819_Webinar(0819-0821)-AI2C-BAA-Army" at bounding box center [194, 144] width 176 height 10
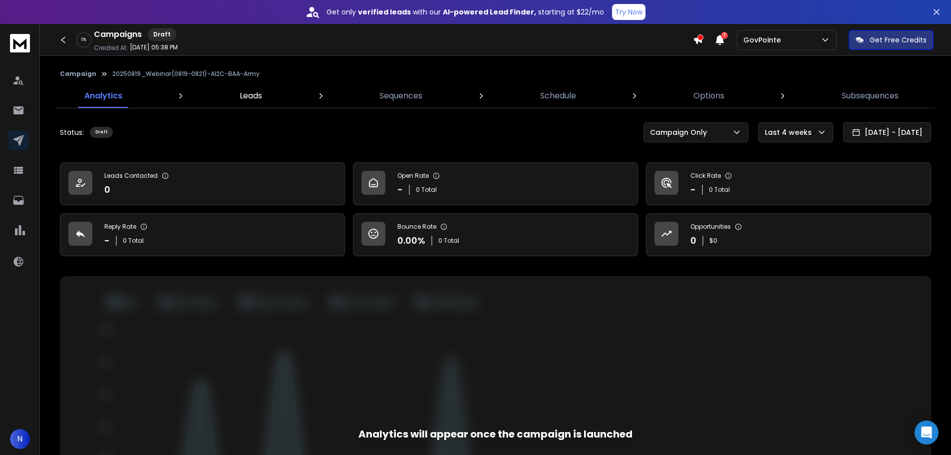
click at [250, 102] on link "Leads" at bounding box center [251, 96] width 34 height 24
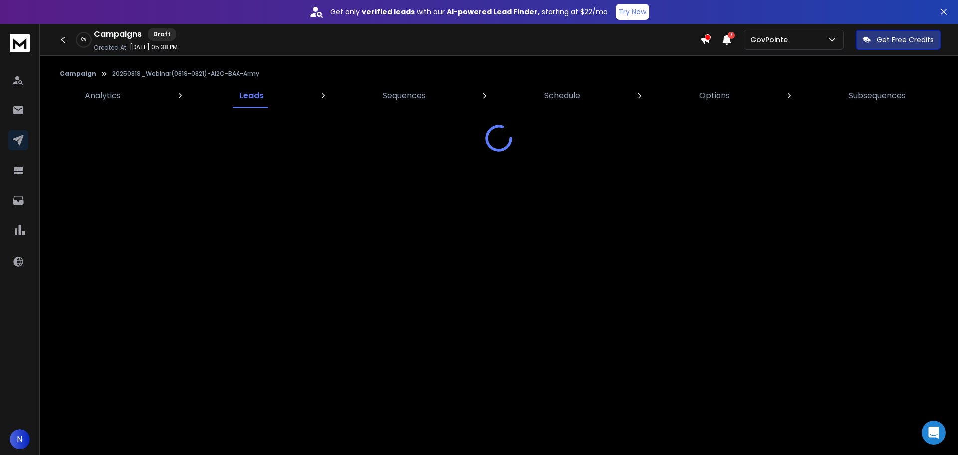
click at [250, 102] on link "Leads" at bounding box center [252, 96] width 36 height 24
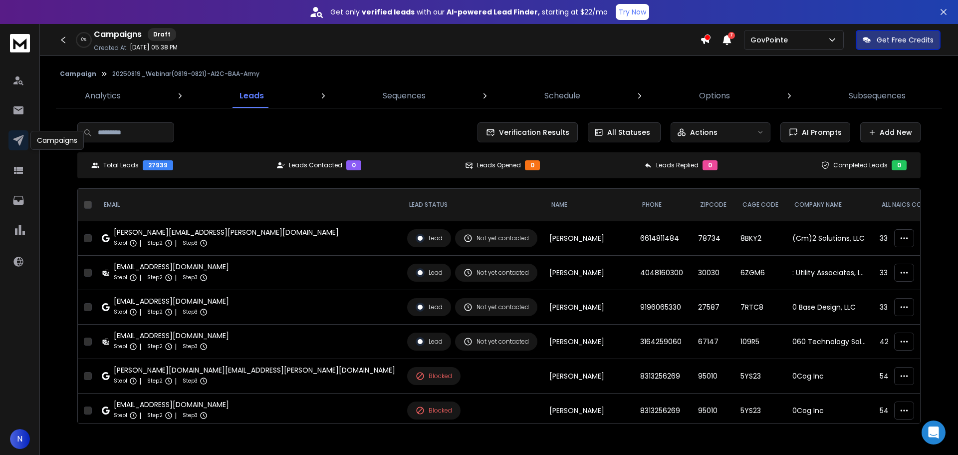
click at [24, 143] on link at bounding box center [18, 140] width 20 height 20
click at [22, 142] on icon at bounding box center [18, 140] width 12 height 12
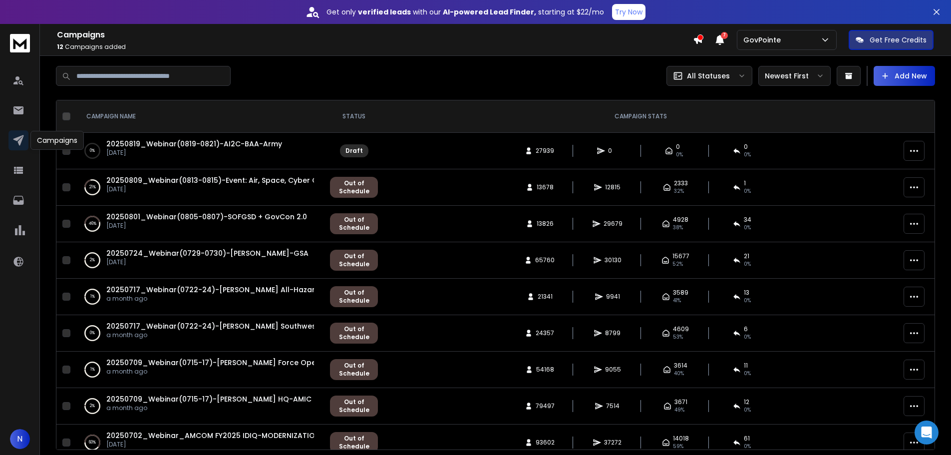
click at [186, 149] on p "[DATE]" at bounding box center [194, 153] width 176 height 8
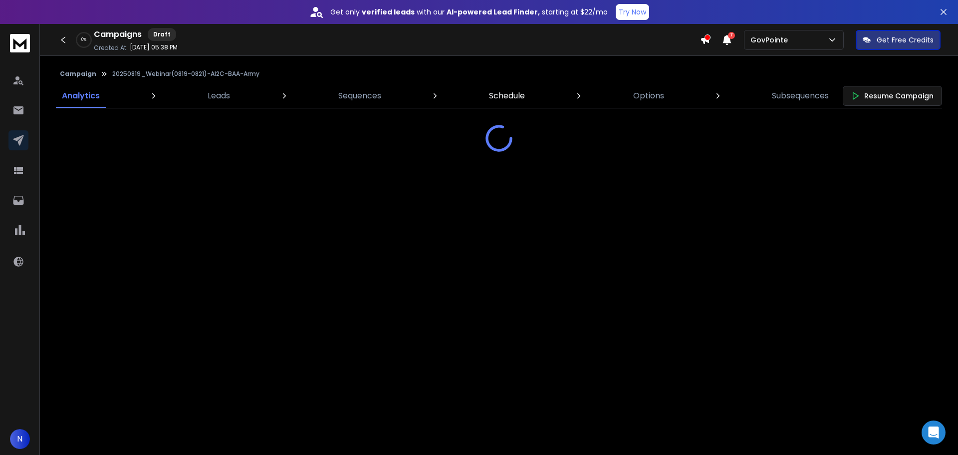
click at [517, 98] on p "Schedule" at bounding box center [507, 96] width 36 height 12
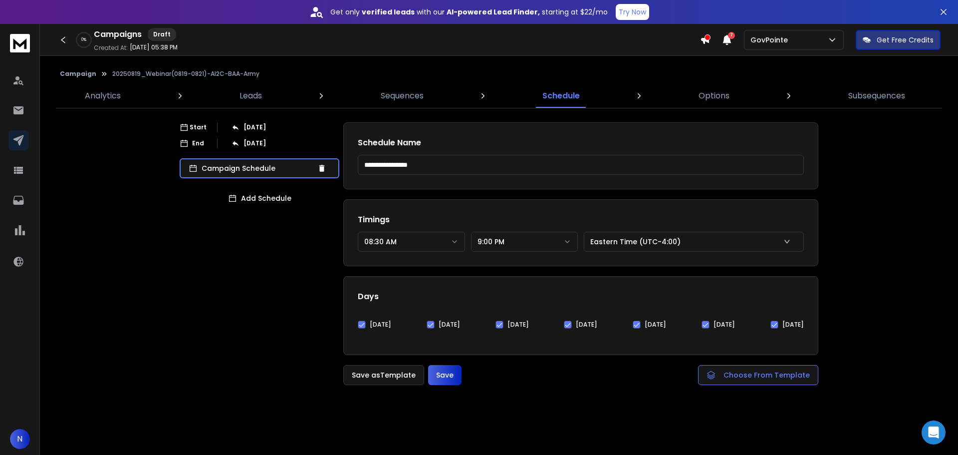
click at [266, 129] on p "[DATE]" at bounding box center [255, 127] width 22 height 8
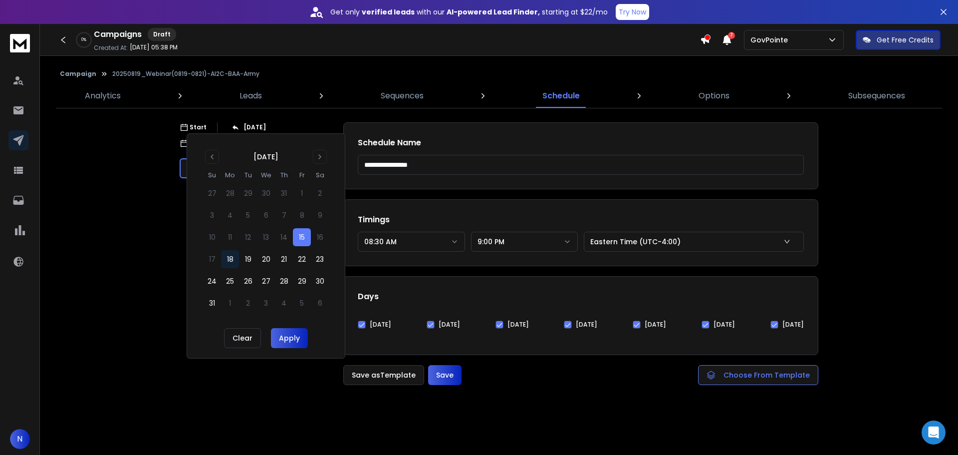
click at [228, 262] on button "18" at bounding box center [230, 259] width 18 height 18
click at [291, 333] on button "Apply" at bounding box center [289, 338] width 37 height 20
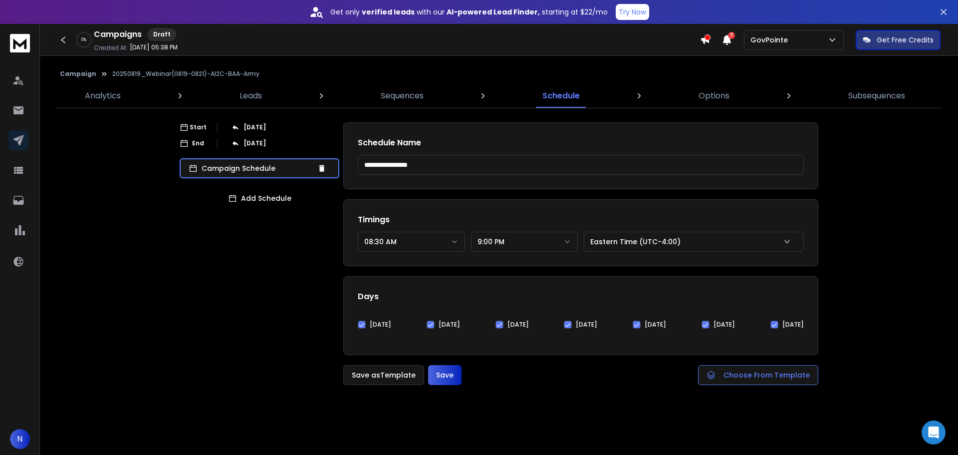
click at [266, 142] on p "[DATE]" at bounding box center [255, 143] width 22 height 8
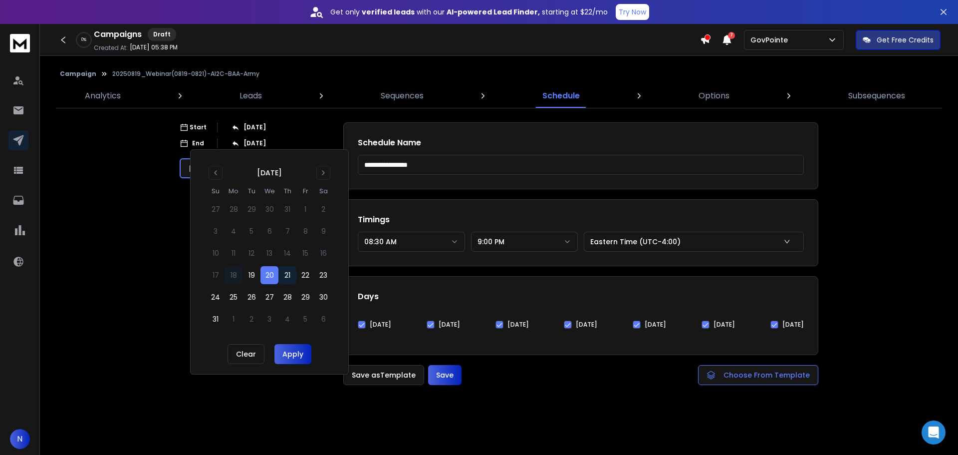
click at [291, 275] on button "21" at bounding box center [288, 275] width 18 height 18
click at [303, 352] on button "Apply" at bounding box center [293, 354] width 37 height 20
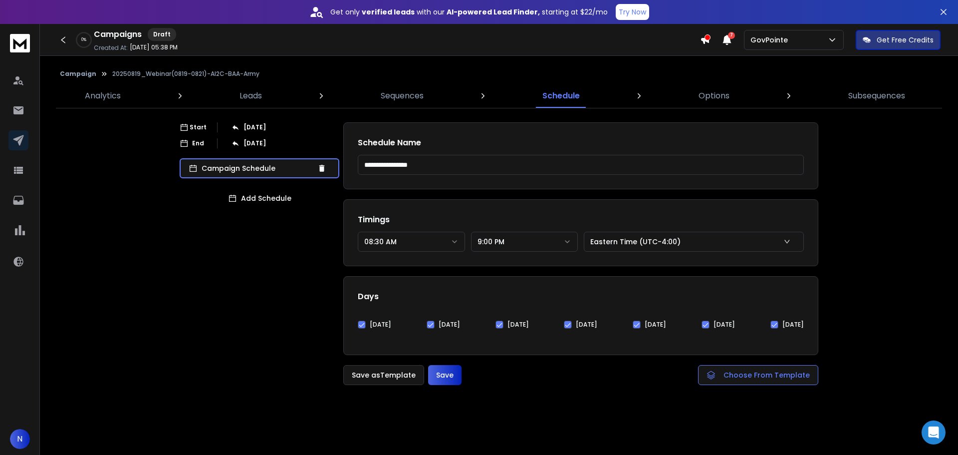
click at [445, 375] on button "Save" at bounding box center [444, 375] width 33 height 20
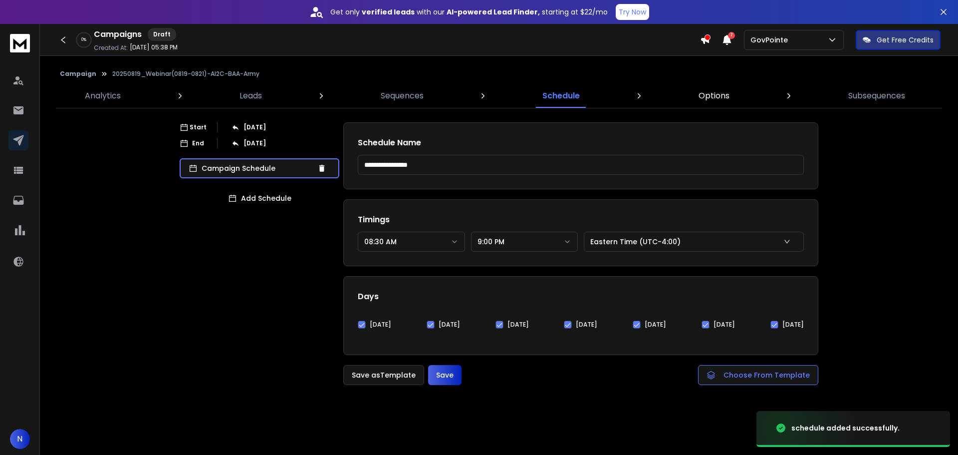
click at [723, 97] on p "Options" at bounding box center [714, 96] width 31 height 12
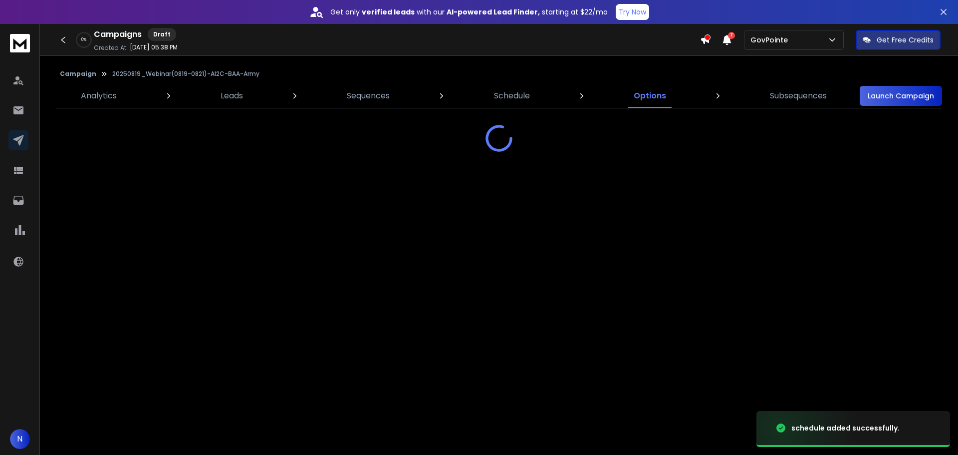
select select "**********"
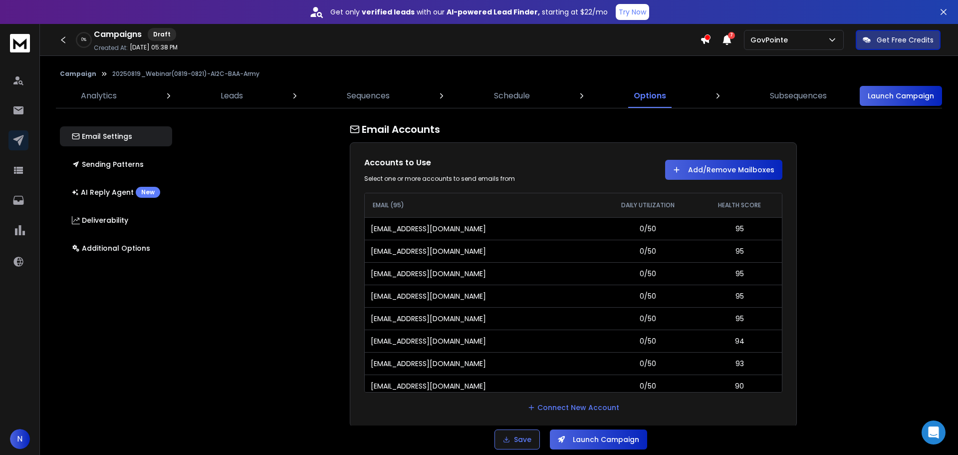
click at [710, 166] on button "Add/Remove Mailboxes" at bounding box center [723, 170] width 117 height 20
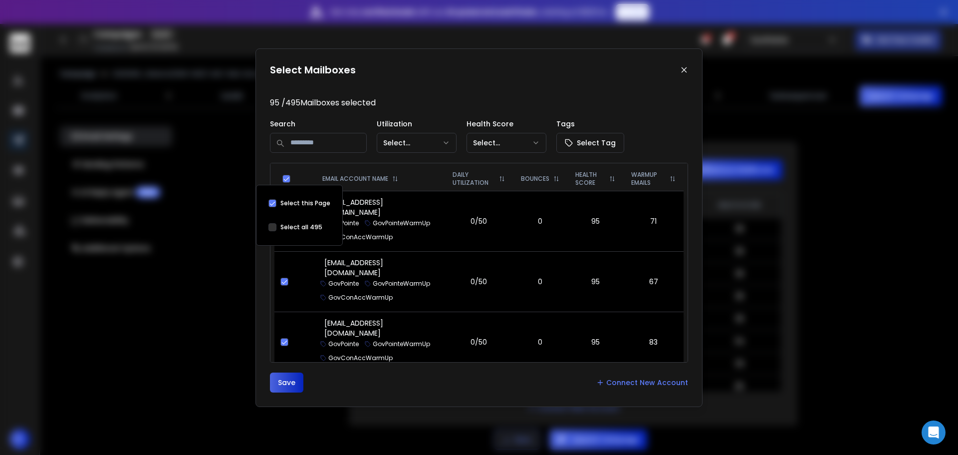
click at [288, 180] on button "Select this Page" at bounding box center [287, 179] width 8 height 8
click at [275, 226] on button "Select this Page" at bounding box center [273, 227] width 8 height 8
click at [283, 386] on button "Save" at bounding box center [286, 382] width 33 height 20
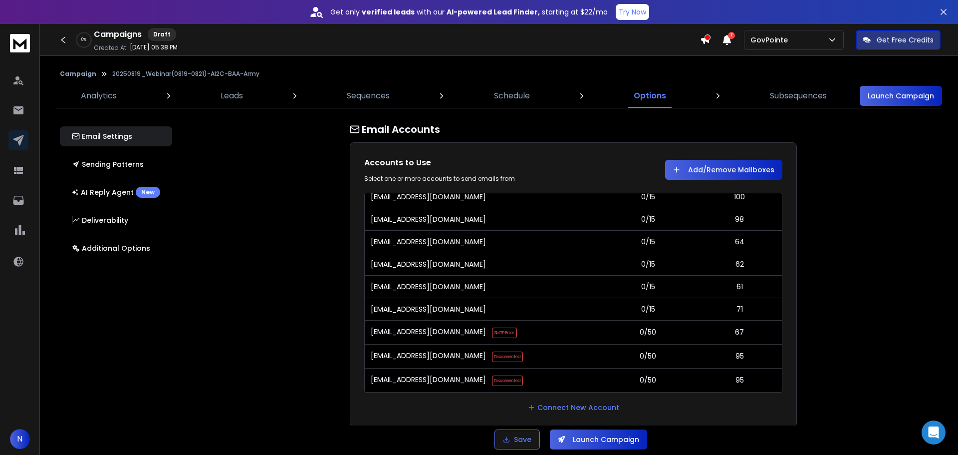
scroll to position [250, 0]
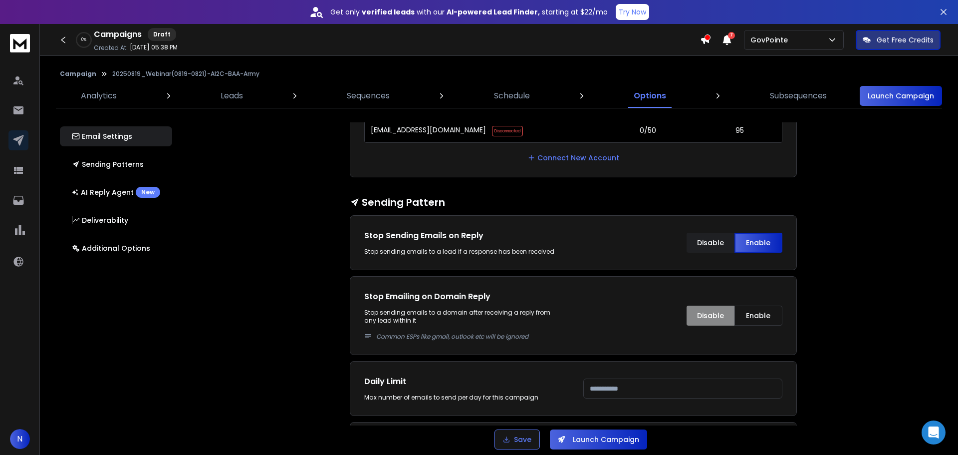
drag, startPoint x: 629, startPoint y: 385, endPoint x: 446, endPoint y: 385, distance: 183.7
click at [486, 387] on div "Daily Limit Max number of emails to send per day for this campaign ****" at bounding box center [573, 388] width 418 height 26
click at [261, 365] on div "Email Accounts Accounts to Use Select one or more accounts to send emails from …" at bounding box center [579, 273] width 782 height 303
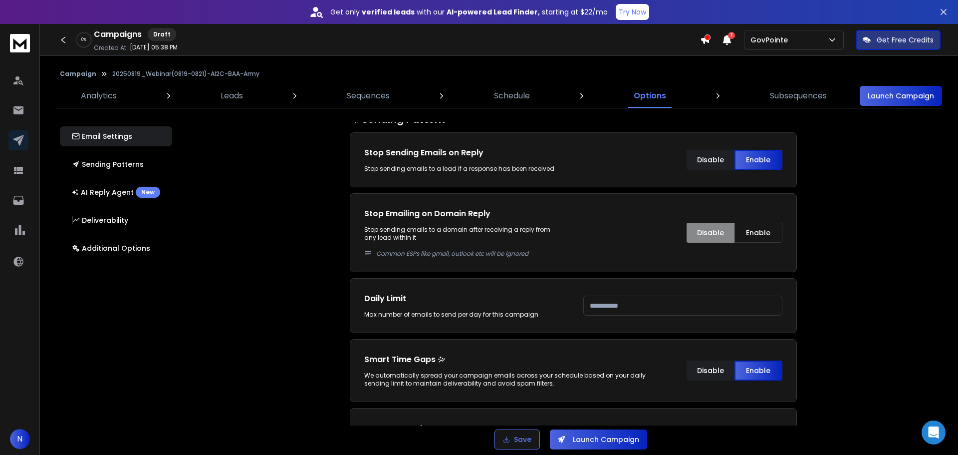
scroll to position [449, 0]
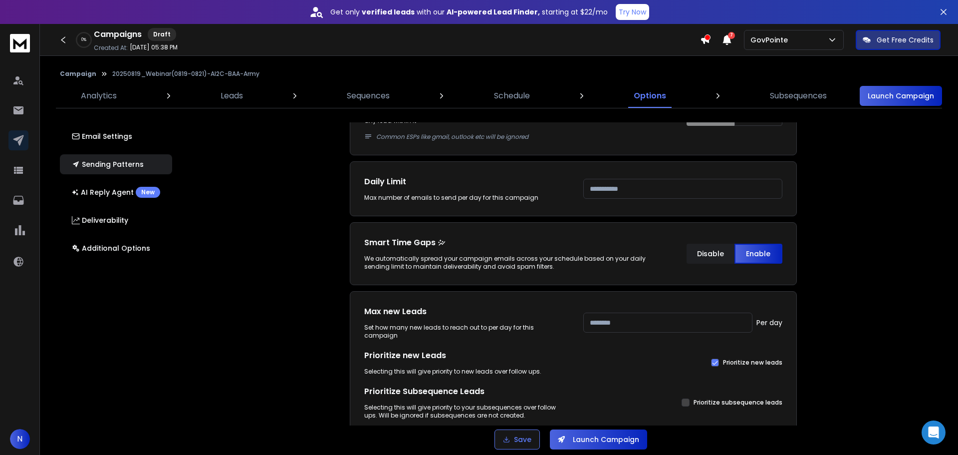
drag, startPoint x: 629, startPoint y: 322, endPoint x: 331, endPoint y: 317, distance: 298.0
click at [450, 324] on div "Max new Leads Set how many new leads to reach out to per day for this campaign …" at bounding box center [573, 322] width 418 height 34
click at [234, 306] on div "Email Accounts Accounts to Use Select one or more accounts to send emails from …" at bounding box center [579, 273] width 782 height 303
click at [517, 443] on button "Save" at bounding box center [517, 439] width 45 height 20
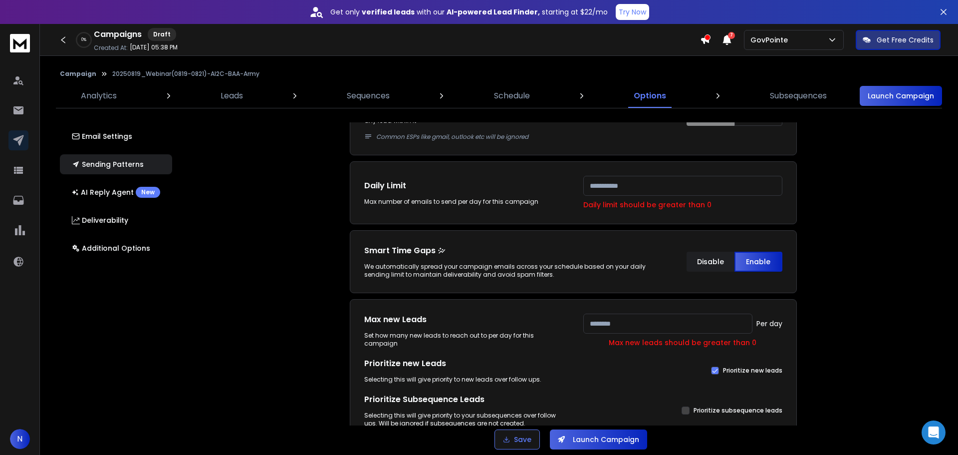
click at [632, 186] on input "number" at bounding box center [683, 186] width 199 height 20
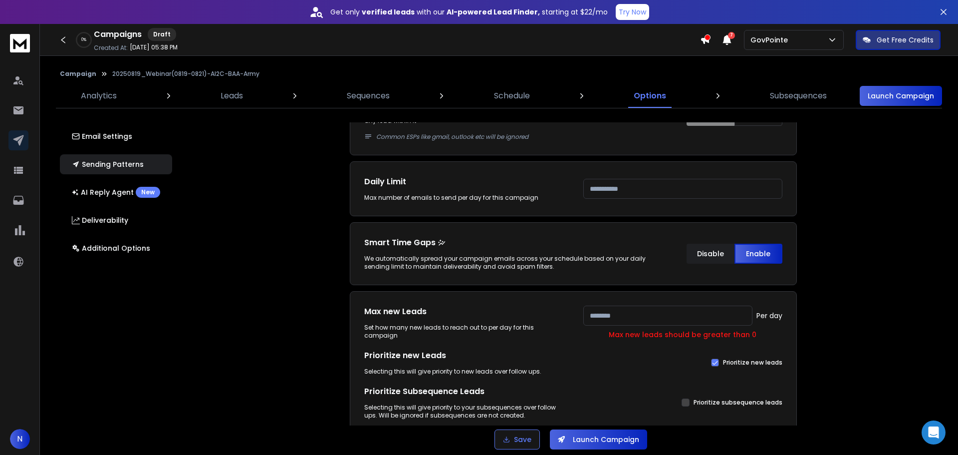
click at [591, 192] on input "****" at bounding box center [683, 189] width 199 height 20
click at [621, 189] on input "****" at bounding box center [683, 189] width 199 height 20
drag, startPoint x: 586, startPoint y: 186, endPoint x: 480, endPoint y: 217, distance: 110.3
click at [462, 189] on div "Daily Limit Max number of emails to send per day for this campaign *****" at bounding box center [573, 189] width 418 height 26
type input "*****"
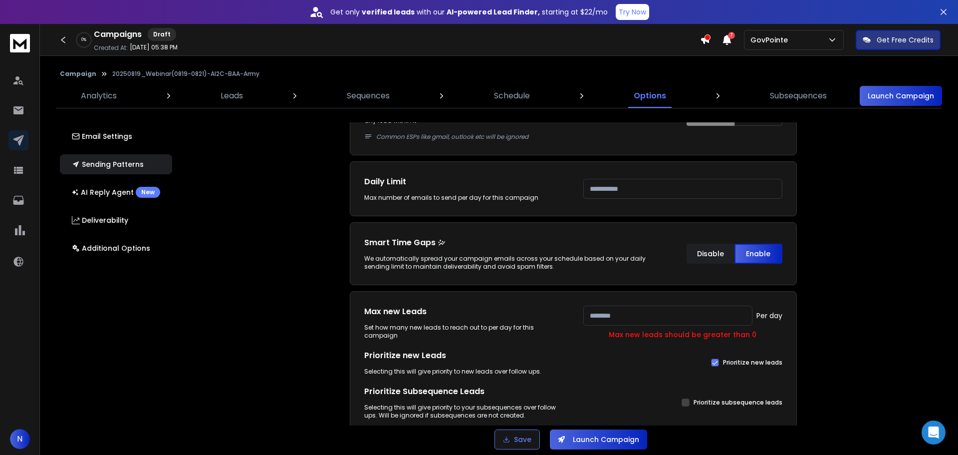
click at [624, 316] on input "number" at bounding box center [668, 315] width 169 height 20
paste input "*****"
type input "*****"
click at [505, 316] on h1 "Max new Leads" at bounding box center [463, 311] width 199 height 12
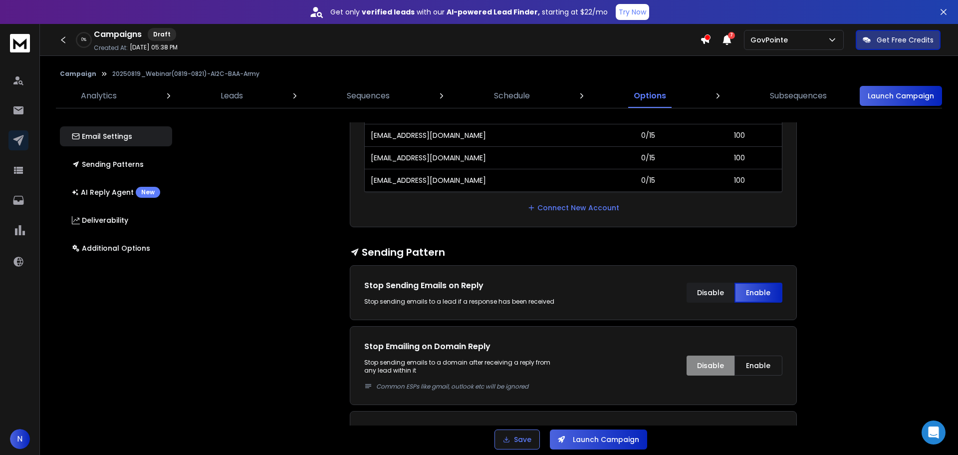
scroll to position [0, 0]
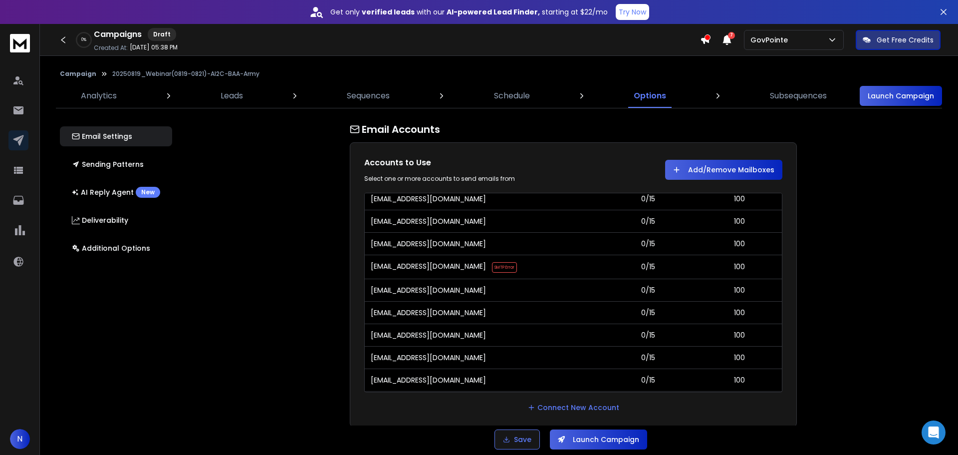
click at [895, 303] on div "Email Accounts Accounts to Use Select one or more accounts to send emails from …" at bounding box center [579, 273] width 782 height 303
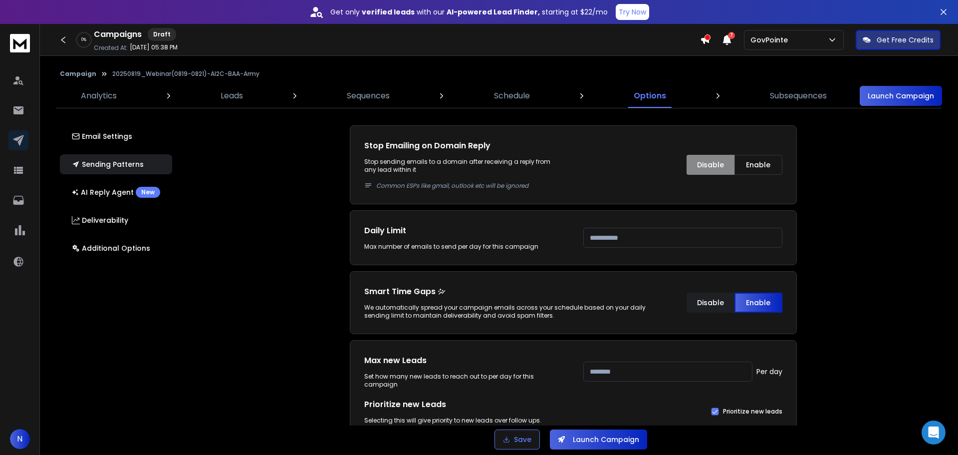
scroll to position [399, 0]
click at [617, 246] on input "*****" at bounding box center [683, 239] width 199 height 20
paste input "number"
type input "*****"
click at [630, 370] on input "*****" at bounding box center [668, 372] width 169 height 20
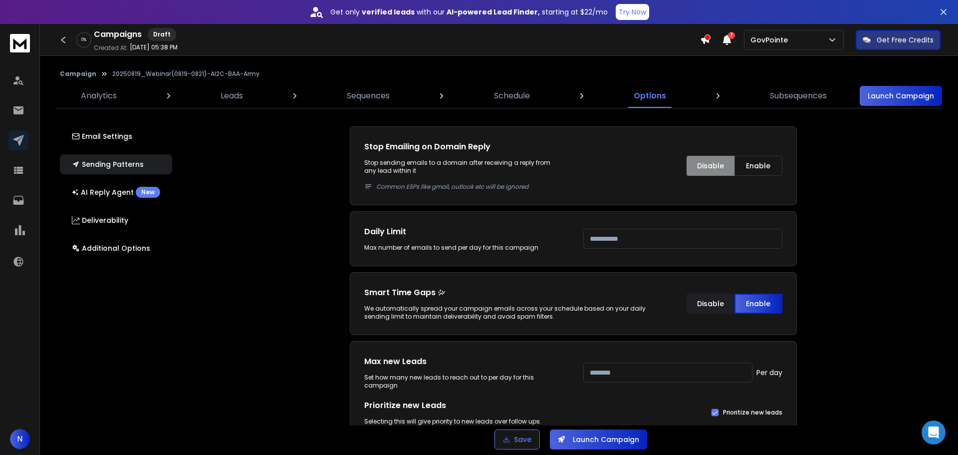
paste input "number"
type input "*****"
click at [287, 300] on div "Email Accounts Accounts to Use Select one or more accounts to send emails from …" at bounding box center [579, 273] width 782 height 303
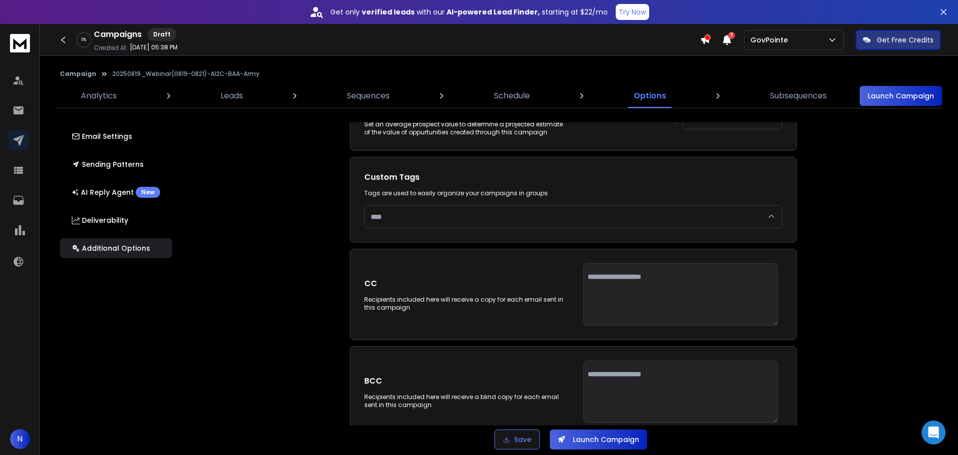
scroll to position [1934, 0]
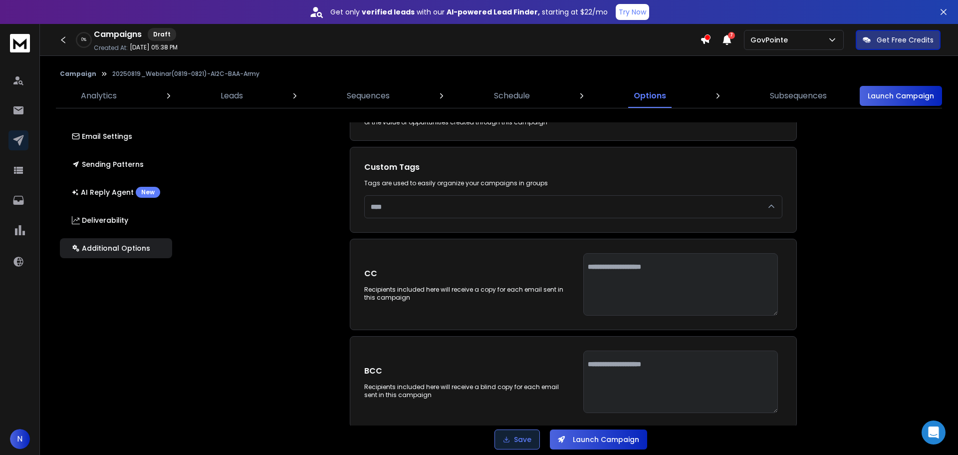
click at [523, 442] on button "Save" at bounding box center [517, 439] width 45 height 20
